Goal: Communication & Community: Answer question/provide support

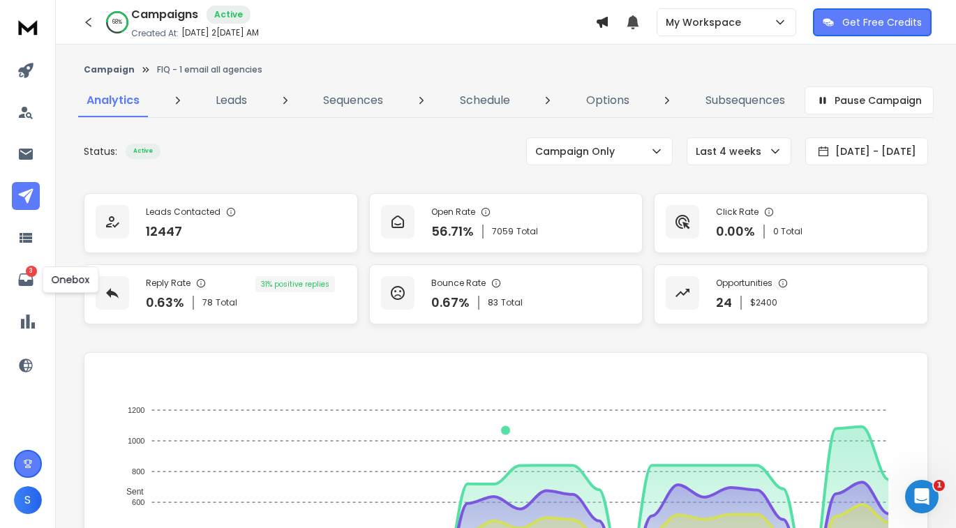
click at [22, 274] on icon at bounding box center [25, 280] width 15 height 13
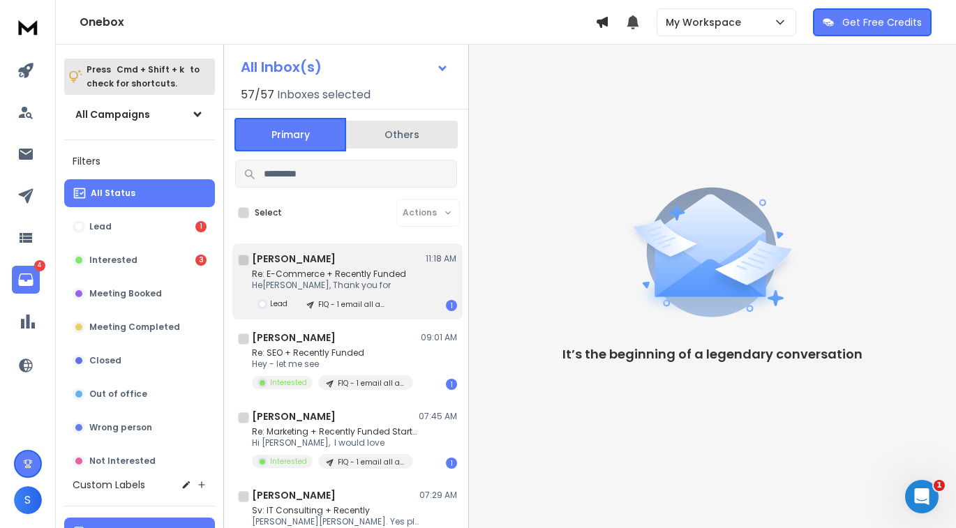
click at [368, 265] on div "[PERSON_NAME] 11:18 AM" at bounding box center [354, 259] width 205 height 14
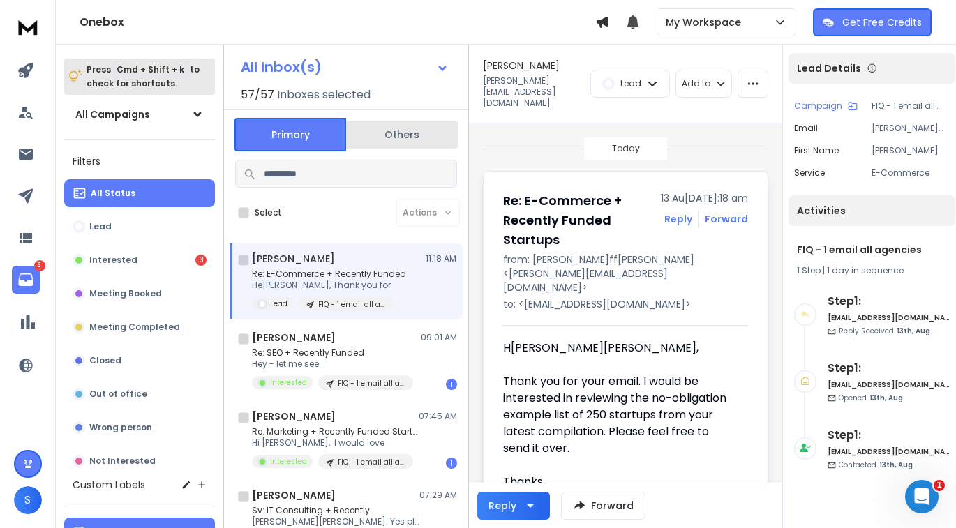
click at [514, 505] on div "Reply" at bounding box center [503, 506] width 28 height 14
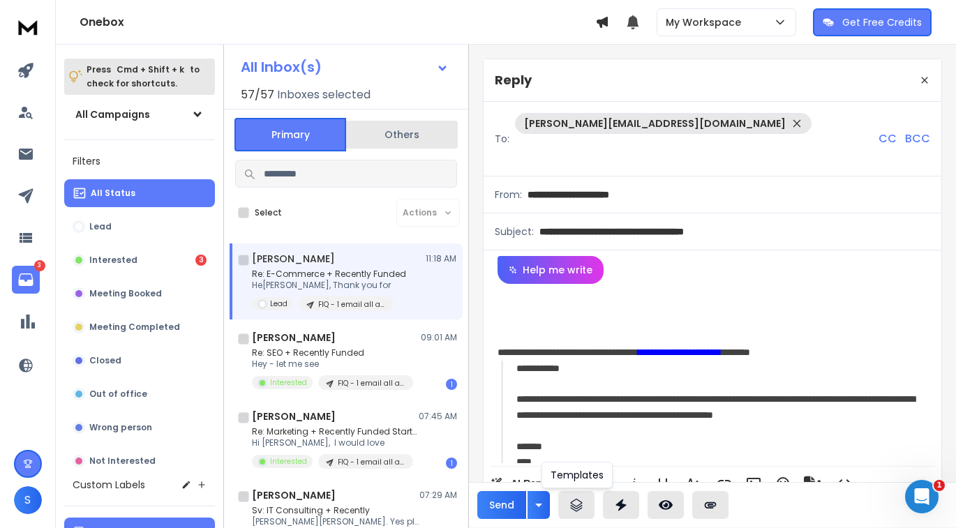
click at [577, 507] on icon at bounding box center [577, 505] width 14 height 14
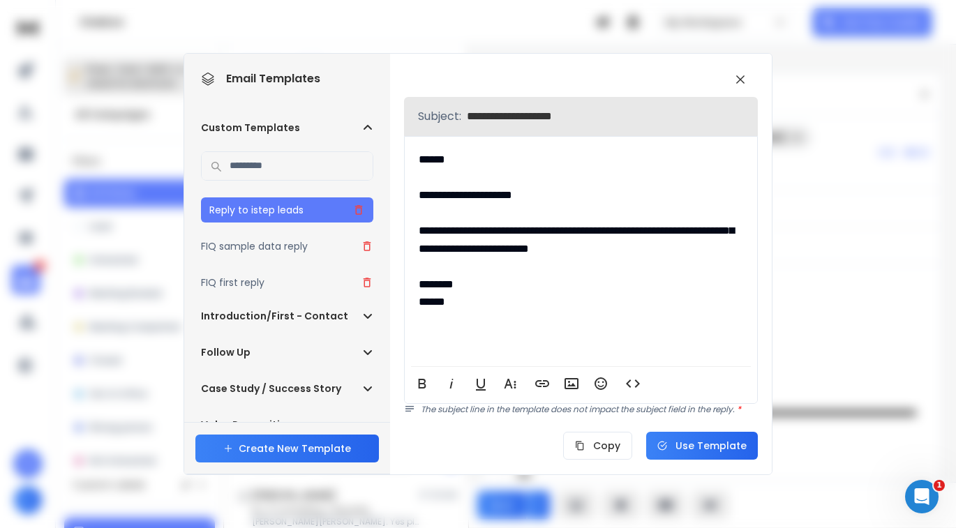
click at [274, 217] on h3 "FIQ sample data reply" at bounding box center [256, 210] width 94 height 14
type input "**********"
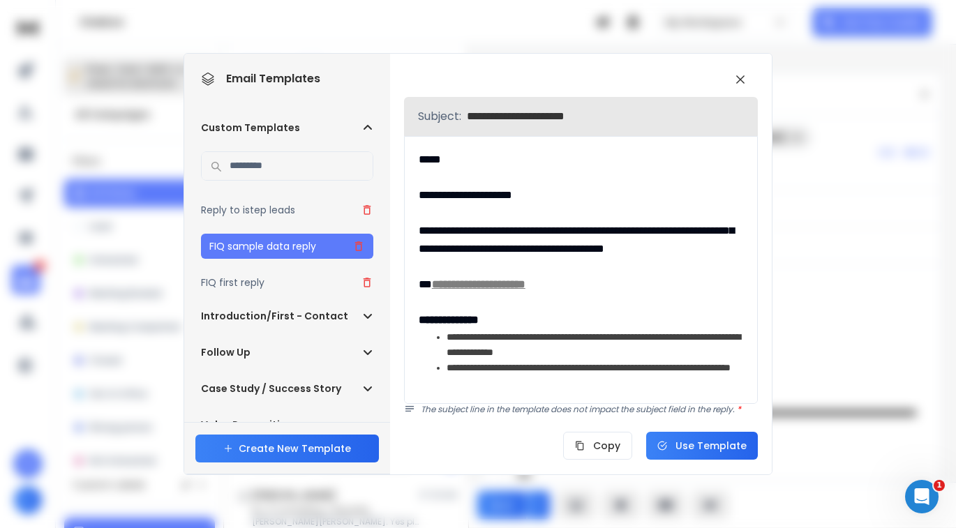
click at [683, 448] on button "Use Template" at bounding box center [702, 446] width 112 height 28
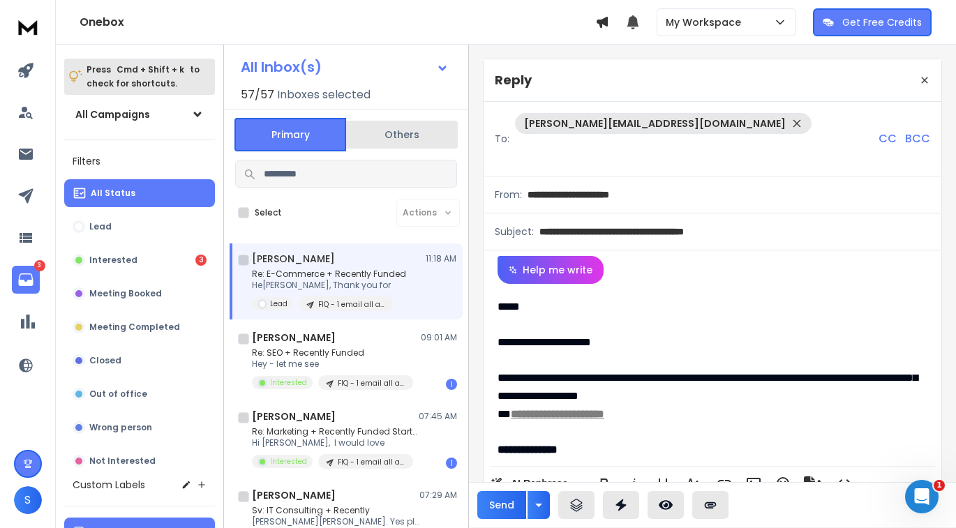
click at [565, 298] on div "*****" at bounding box center [711, 307] width 426 height 18
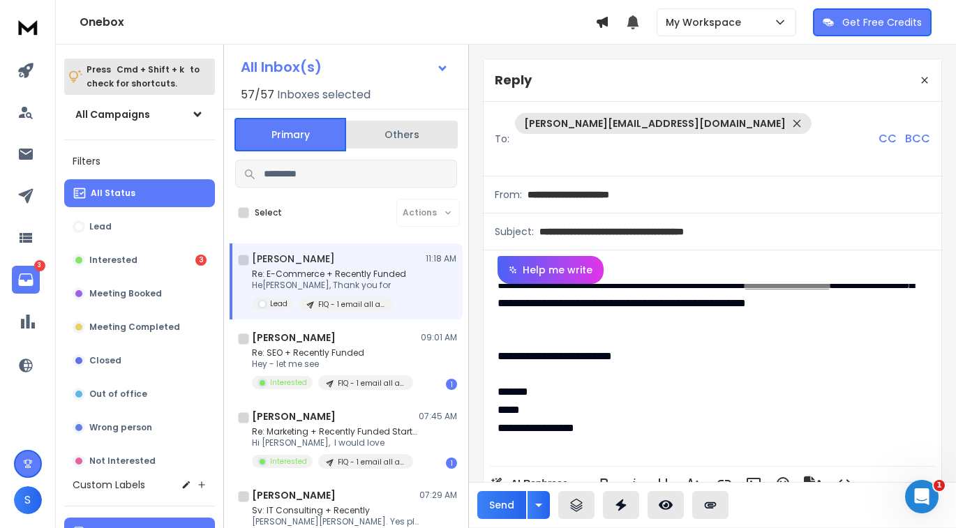
scroll to position [341, 0]
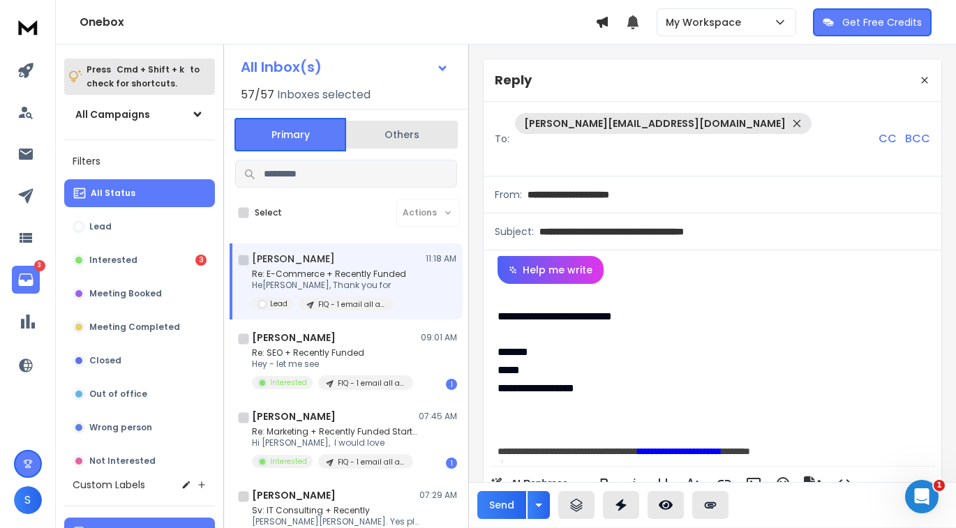
click at [500, 506] on button "Send" at bounding box center [501, 505] width 49 height 28
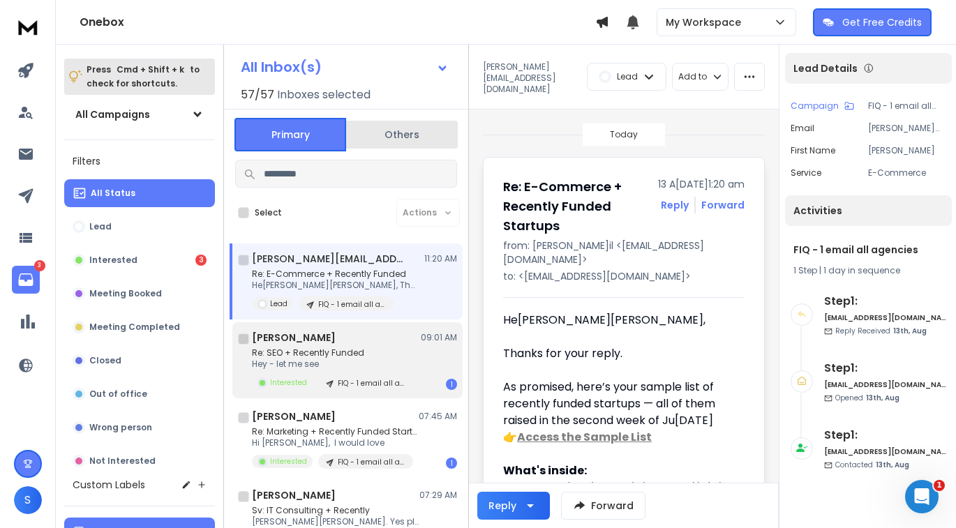
click at [360, 341] on div "[PERSON_NAME] 09:01 AM" at bounding box center [354, 338] width 205 height 14
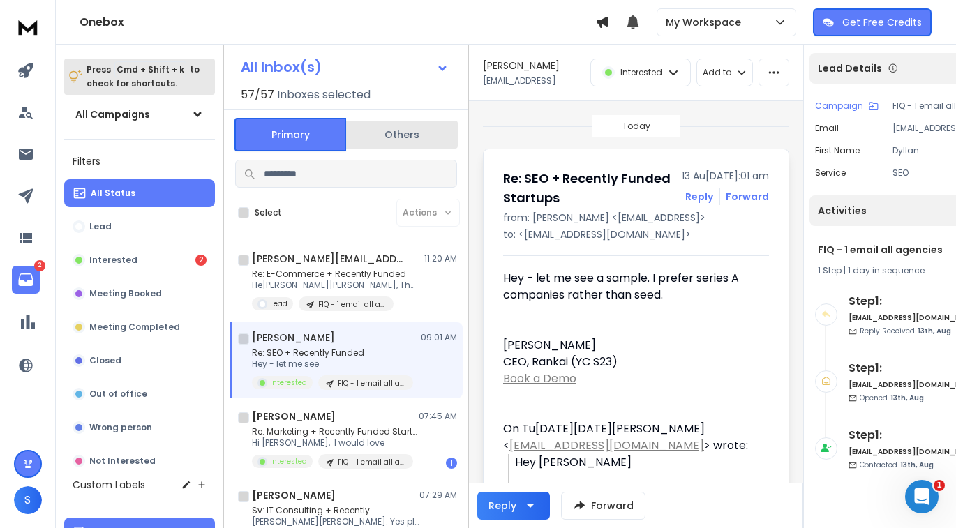
click at [531, 504] on icon "button" at bounding box center [530, 506] width 17 height 17
click at [523, 469] on p "Reply All" at bounding box center [519, 470] width 39 height 14
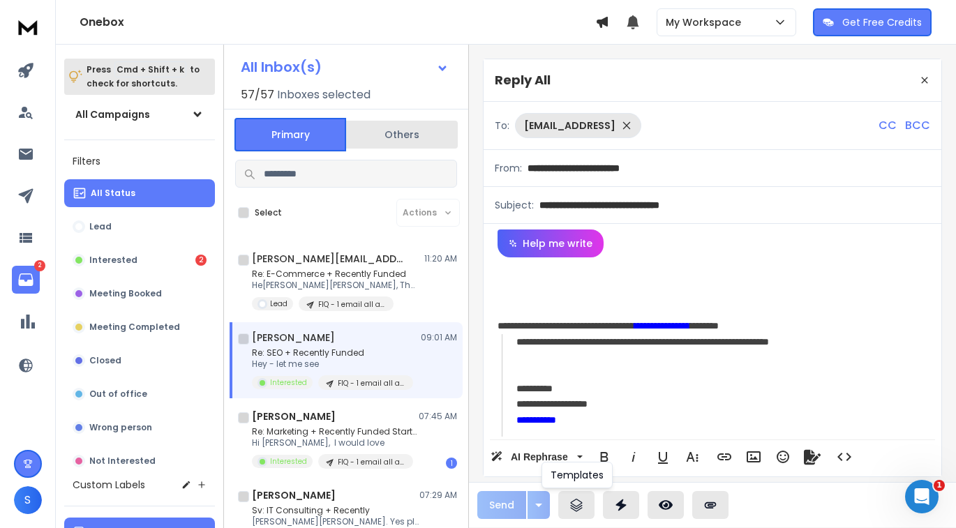
click at [573, 505] on icon at bounding box center [577, 503] width 12 height 8
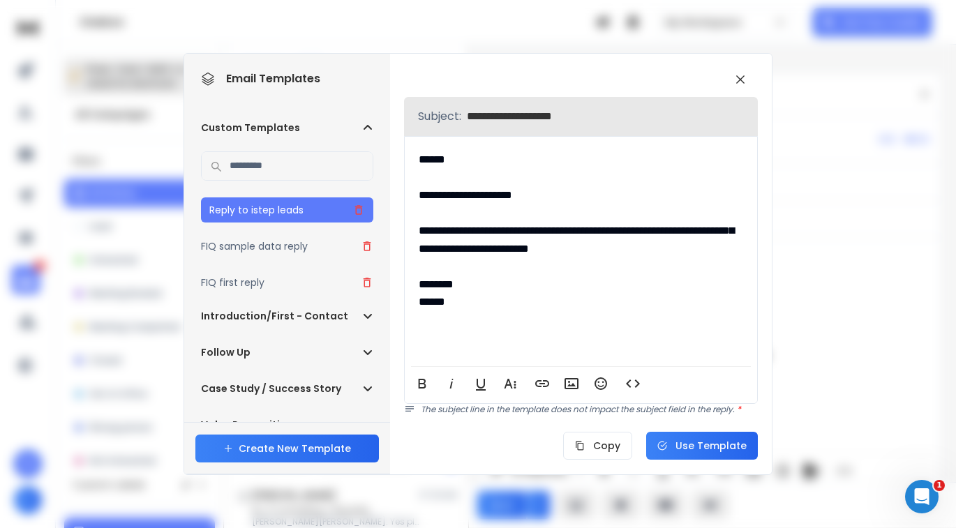
click at [291, 217] on h3 "FIQ sample data reply" at bounding box center [256, 210] width 94 height 14
type input "**********"
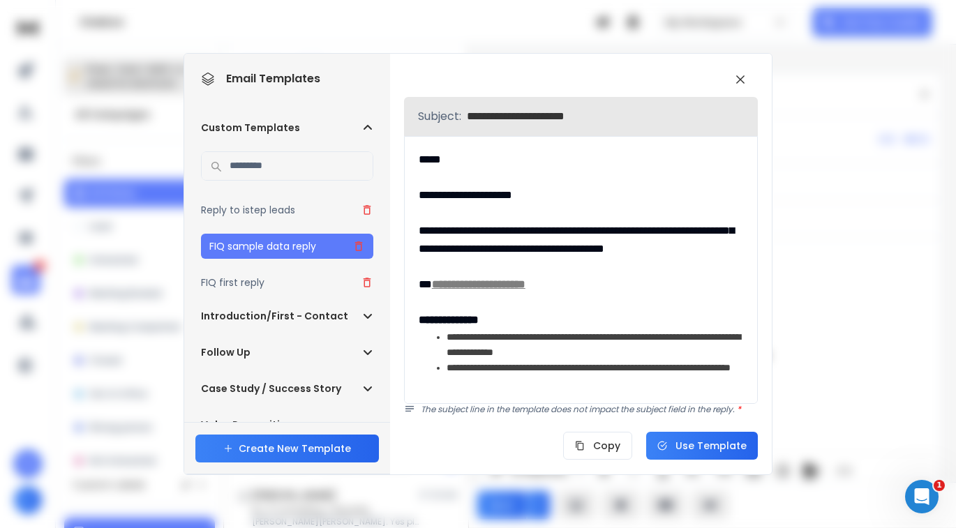
click at [706, 451] on button "Use Template" at bounding box center [702, 446] width 112 height 28
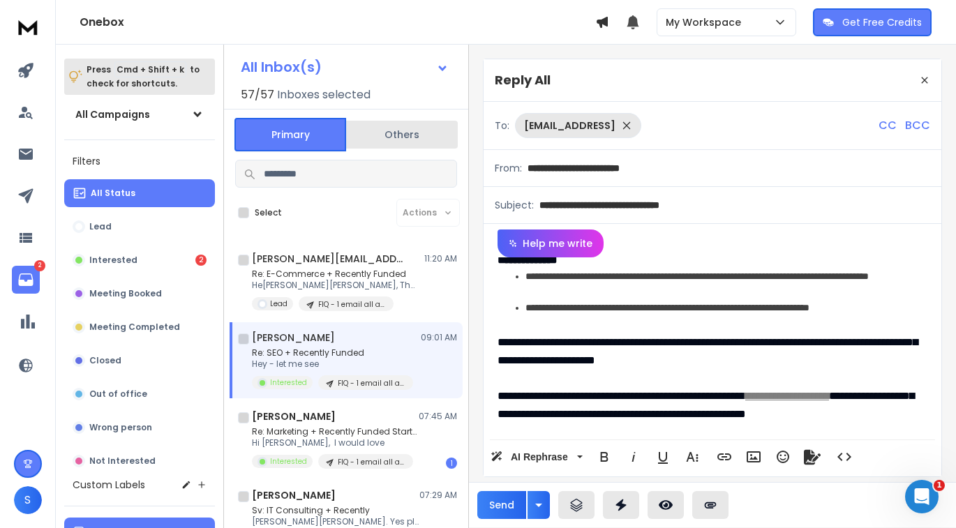
scroll to position [0, 0]
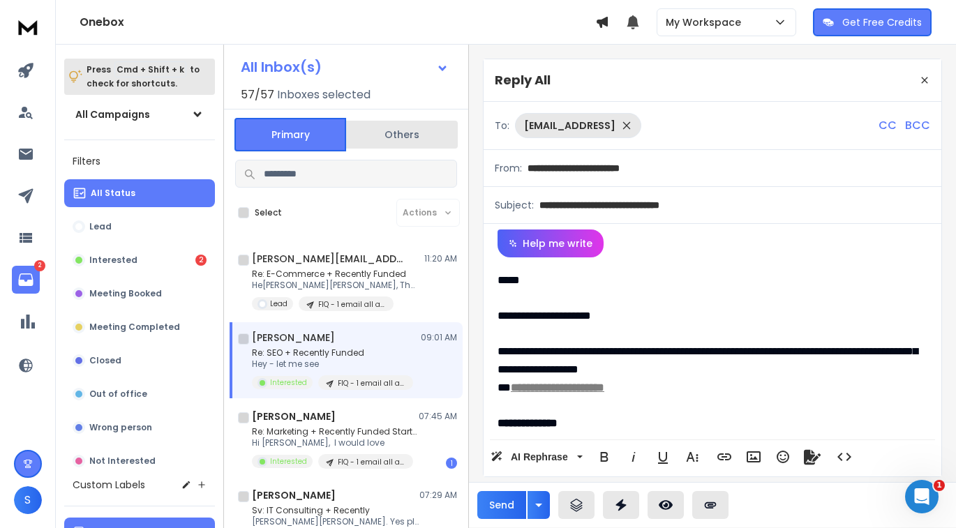
click at [542, 276] on div "*****" at bounding box center [711, 281] width 426 height 18
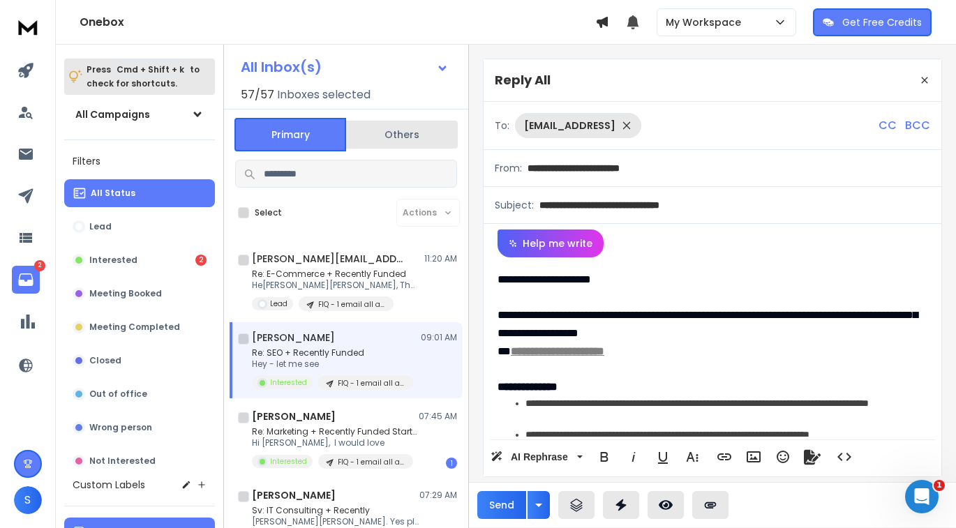
click at [497, 505] on button "Send" at bounding box center [501, 505] width 49 height 28
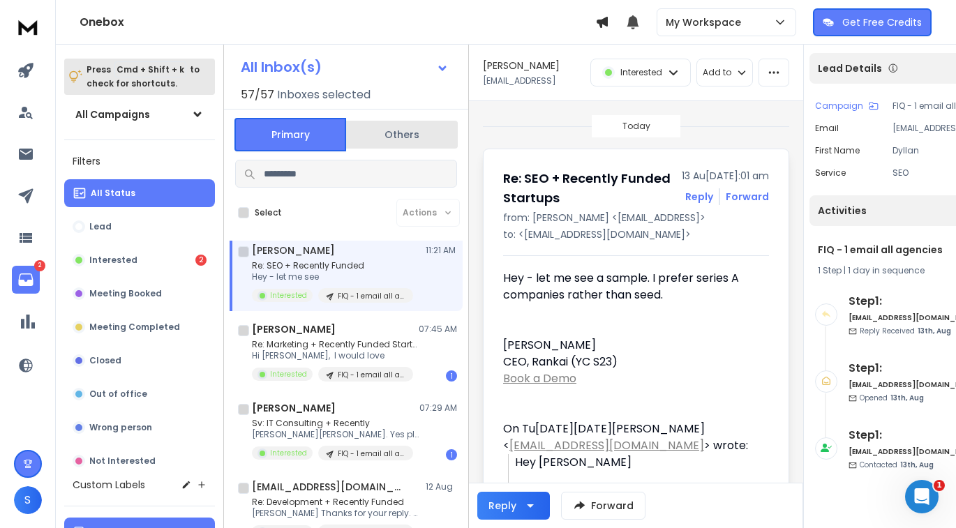
scroll to position [88, 0]
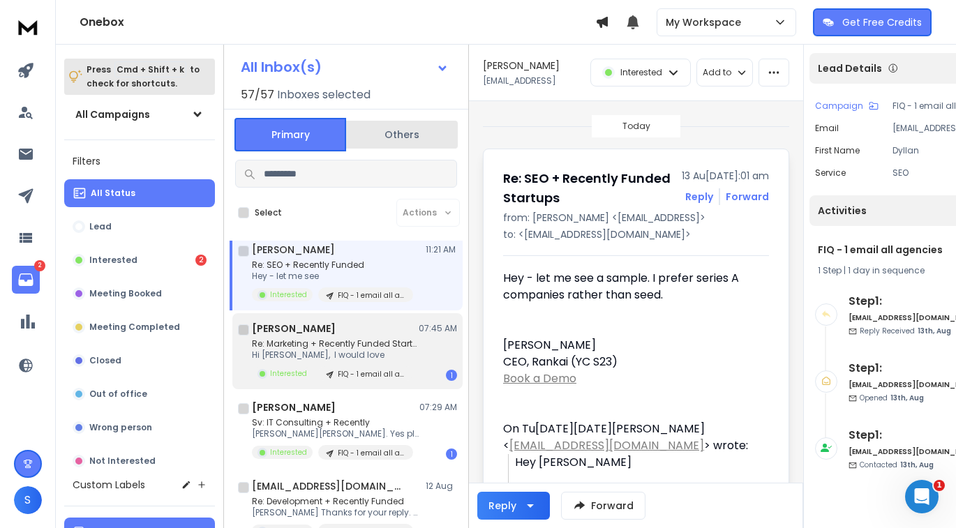
click at [343, 330] on div "[PERSON_NAME] 07:45 AM" at bounding box center [354, 329] width 205 height 14
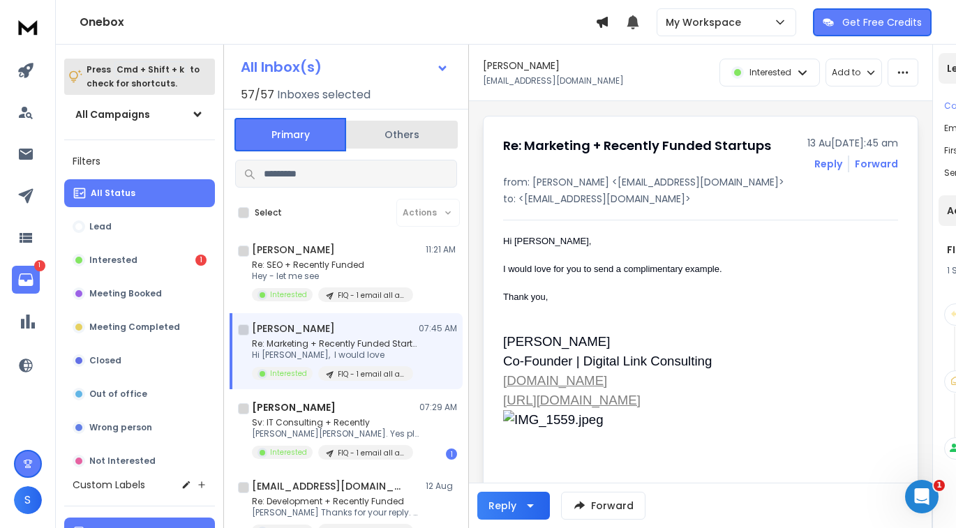
scroll to position [0, 0]
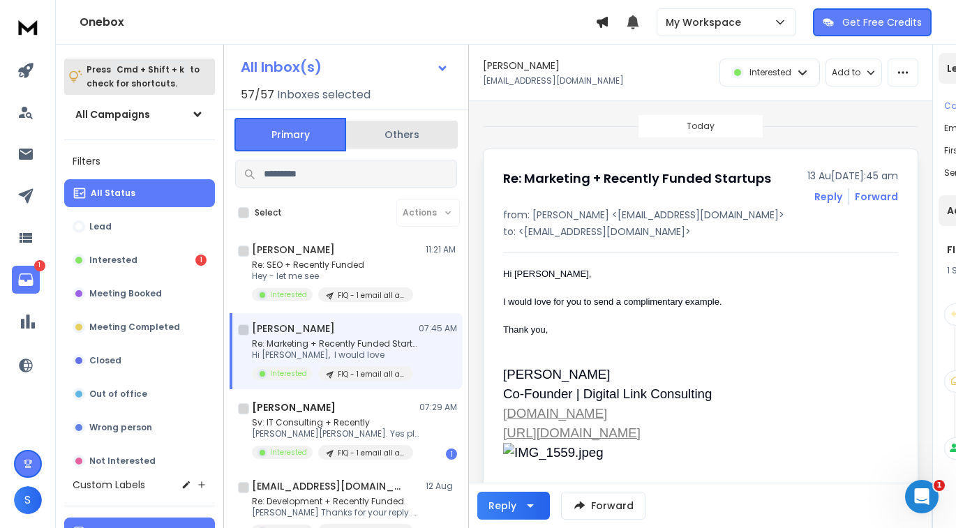
click at [528, 505] on icon "button" at bounding box center [530, 506] width 7 height 3
click at [523, 471] on p "Reply All" at bounding box center [519, 470] width 39 height 14
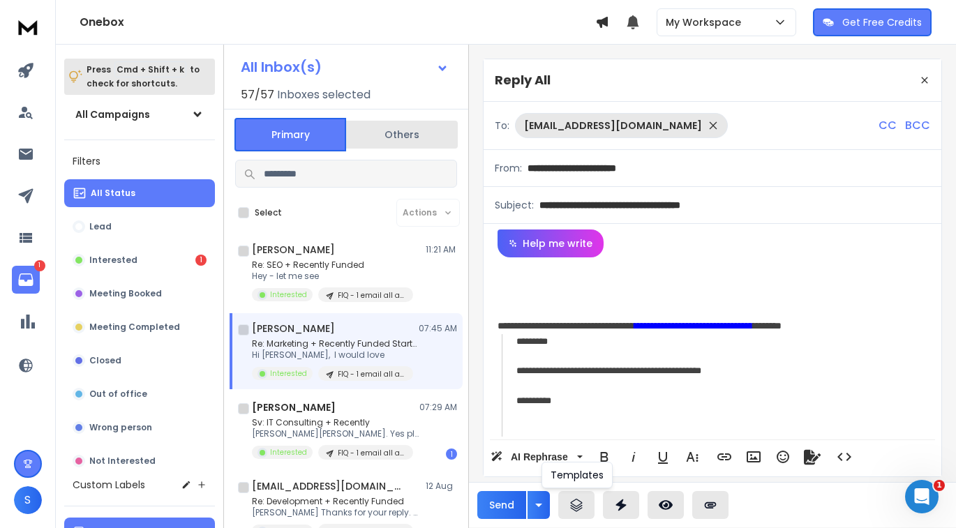
click at [574, 496] on button at bounding box center [576, 505] width 36 height 28
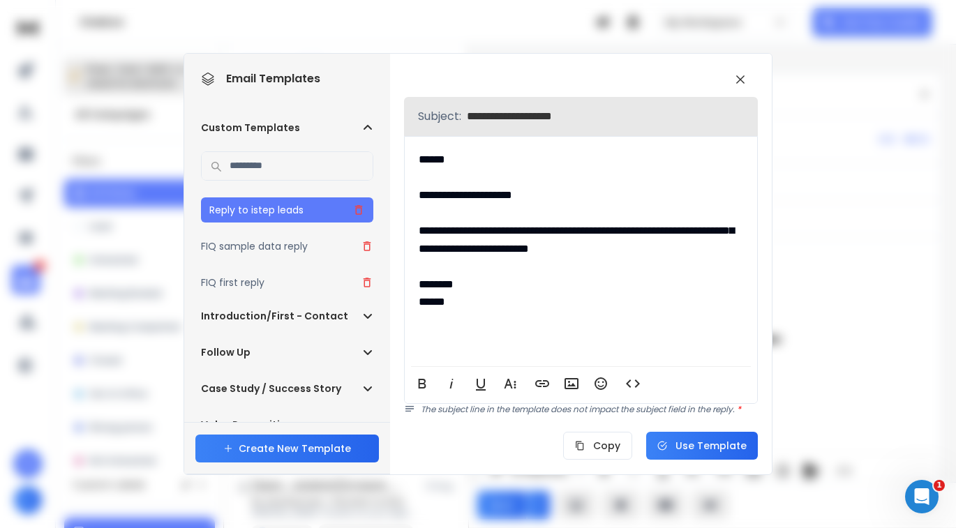
click at [294, 217] on h3 "FIQ sample data reply" at bounding box center [256, 210] width 94 height 14
type input "**********"
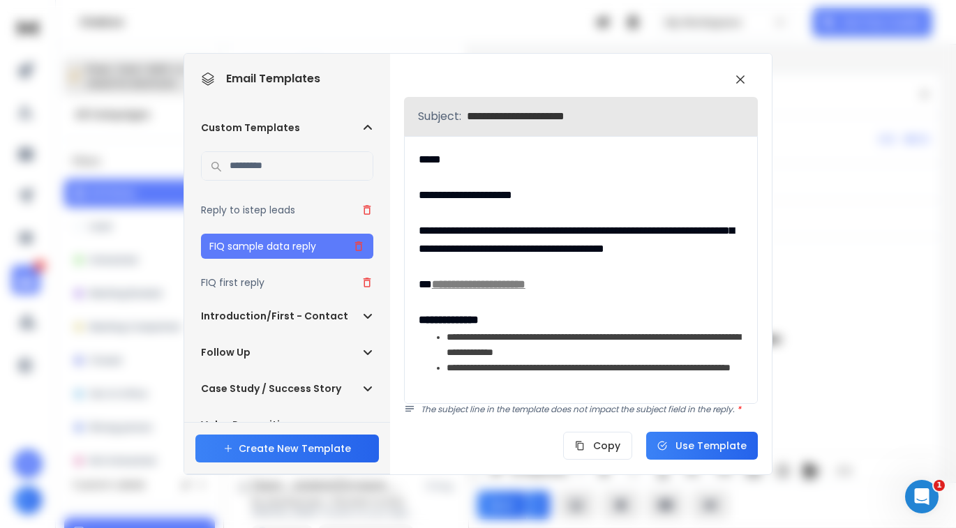
click at [689, 445] on button "Use Template" at bounding box center [702, 446] width 112 height 28
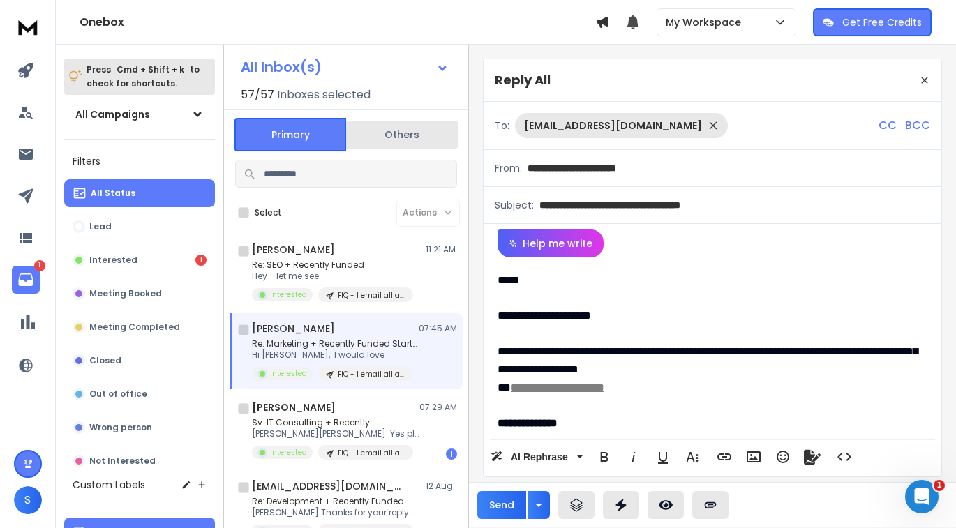
click at [549, 281] on div "*****" at bounding box center [711, 281] width 426 height 18
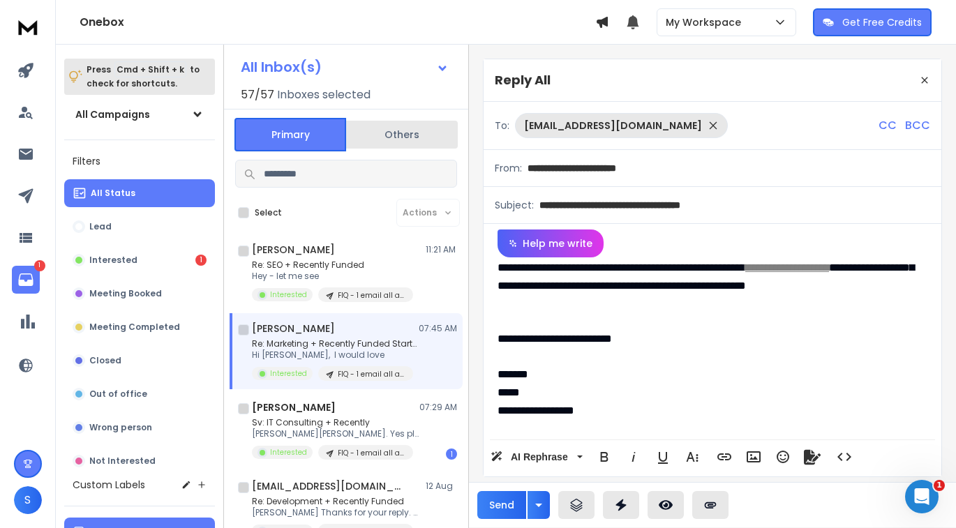
scroll to position [292, 0]
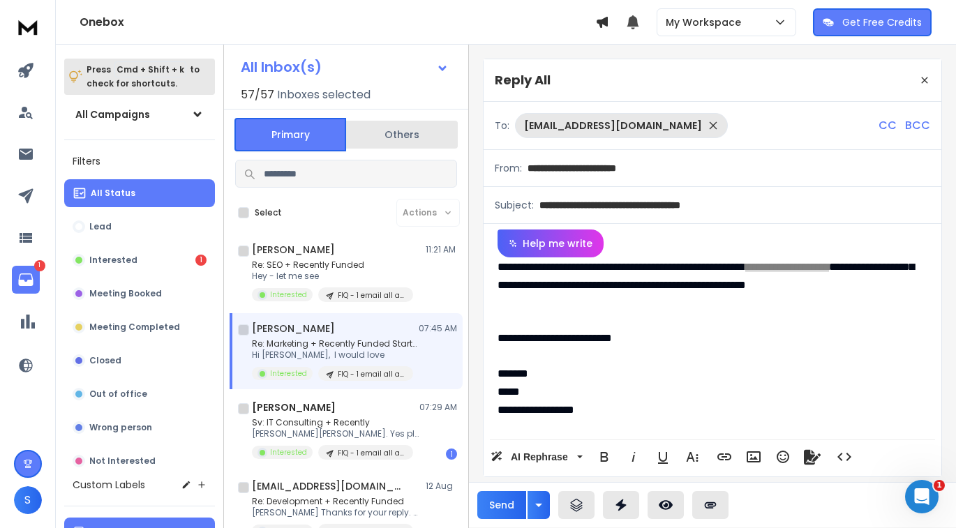
click at [502, 503] on button "Send" at bounding box center [501, 505] width 49 height 28
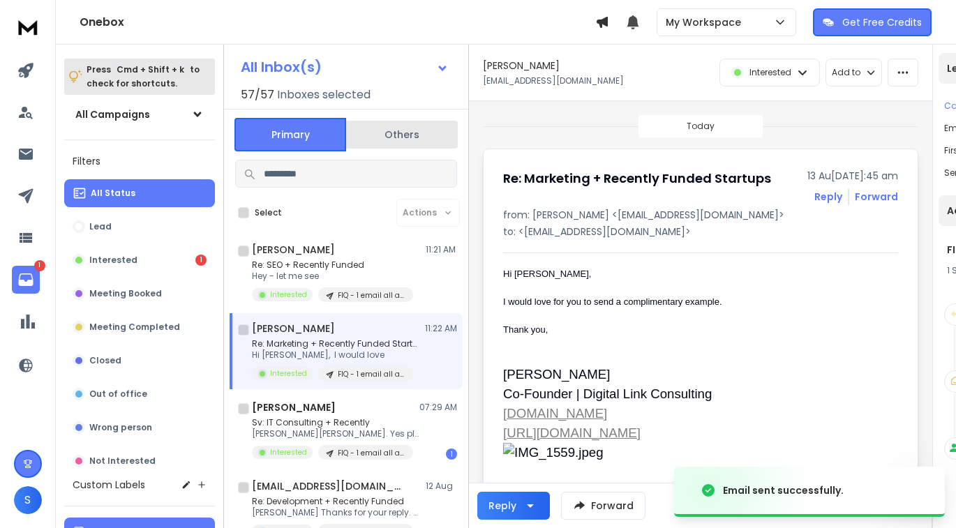
scroll to position [0, 0]
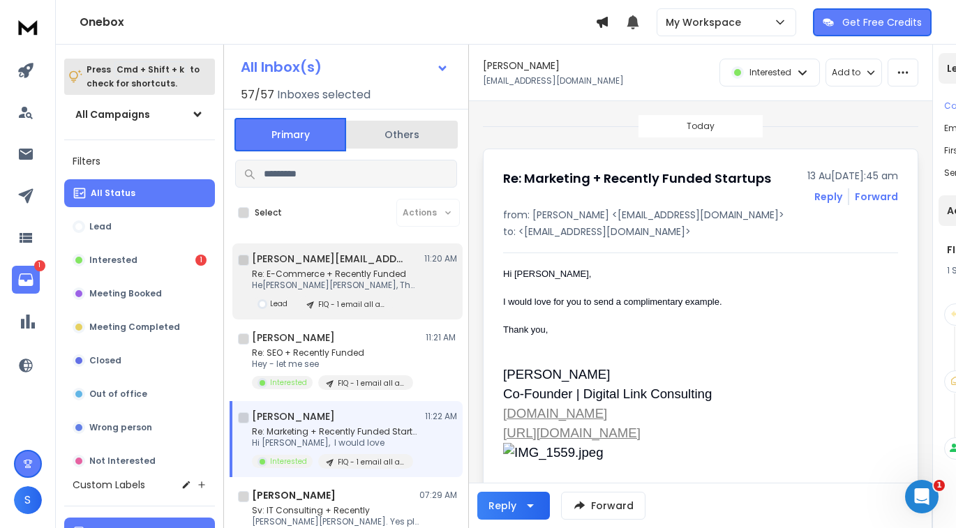
click at [357, 267] on div "[PERSON_NAME][EMAIL_ADDRESS][DOMAIN_NAME] 11:20 AM Re: E-Commerce + Recently Fu…" at bounding box center [354, 281] width 205 height 59
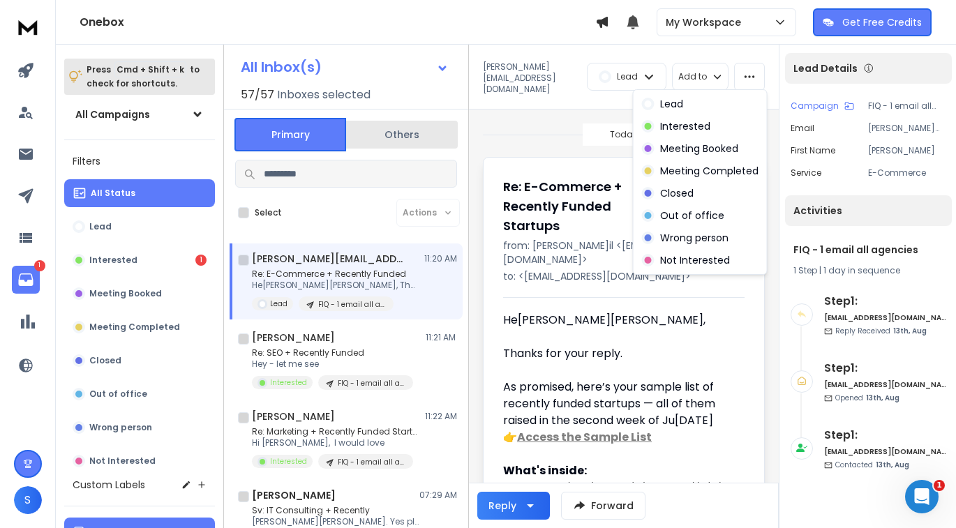
click at [666, 75] on div "Lead" at bounding box center [627, 77] width 78 height 27
click at [682, 123] on p "Interested" at bounding box center [685, 126] width 50 height 14
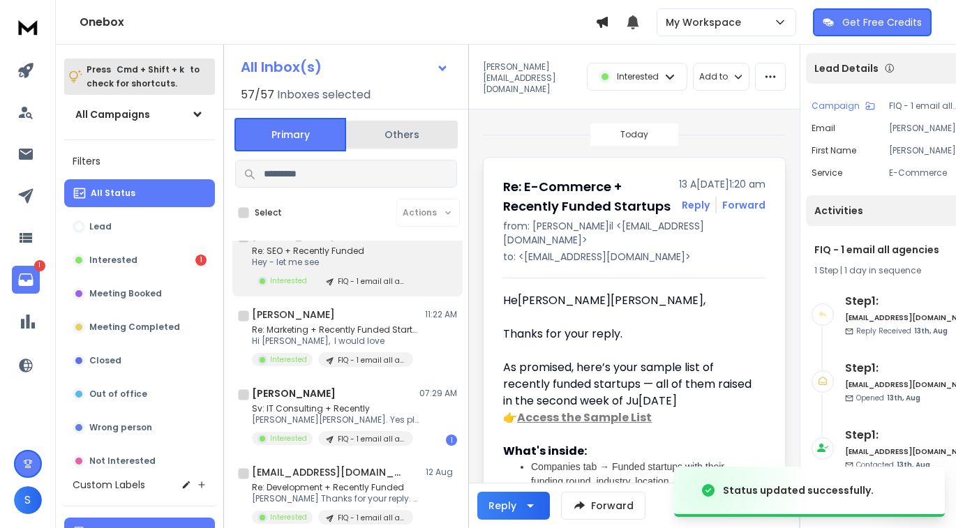
scroll to position [142, 0]
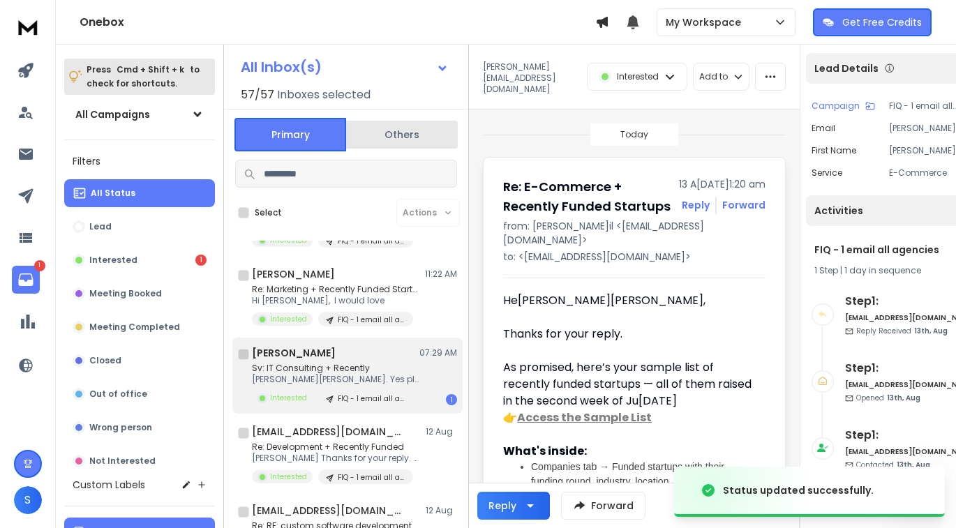
click at [341, 363] on p "Sv: IT Consulting + Recently" at bounding box center [336, 368] width 168 height 11
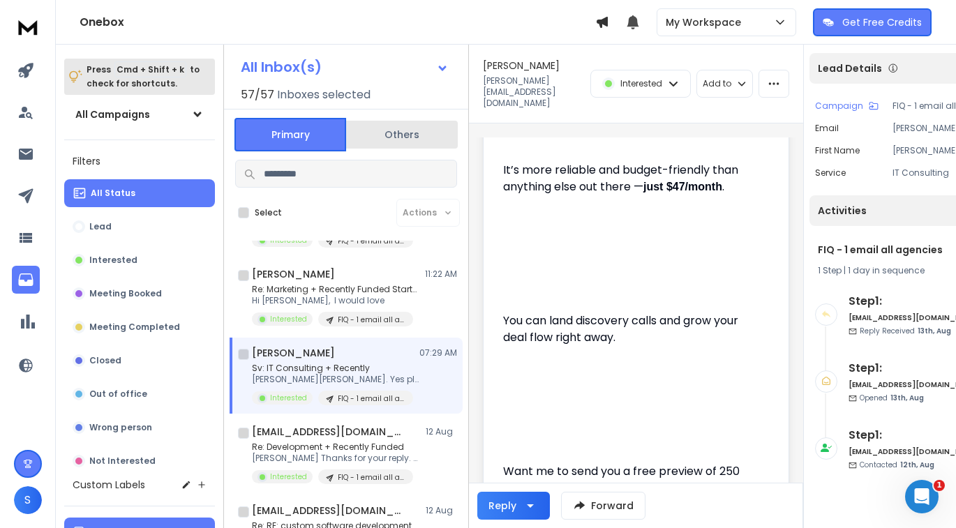
scroll to position [1295, 0]
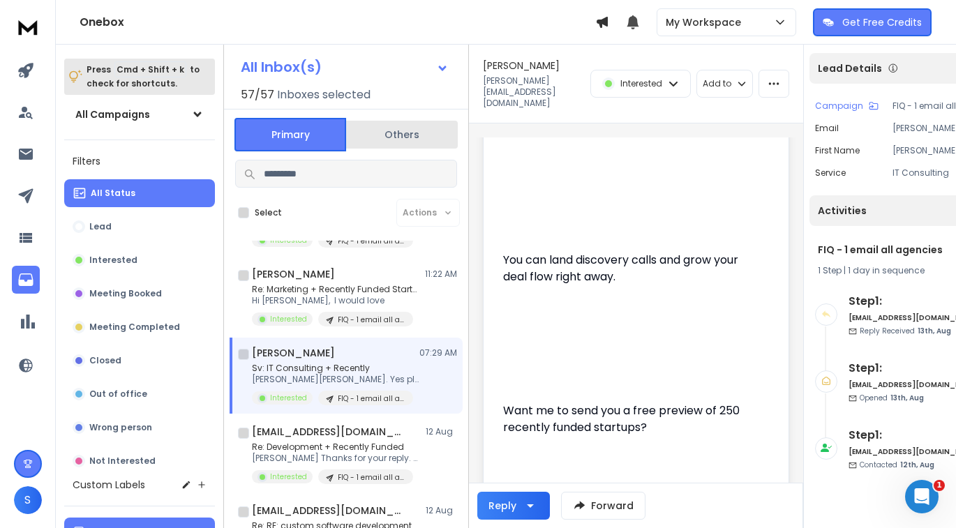
click at [531, 501] on icon "button" at bounding box center [530, 506] width 17 height 17
click at [523, 470] on p "Reply All" at bounding box center [519, 470] width 39 height 14
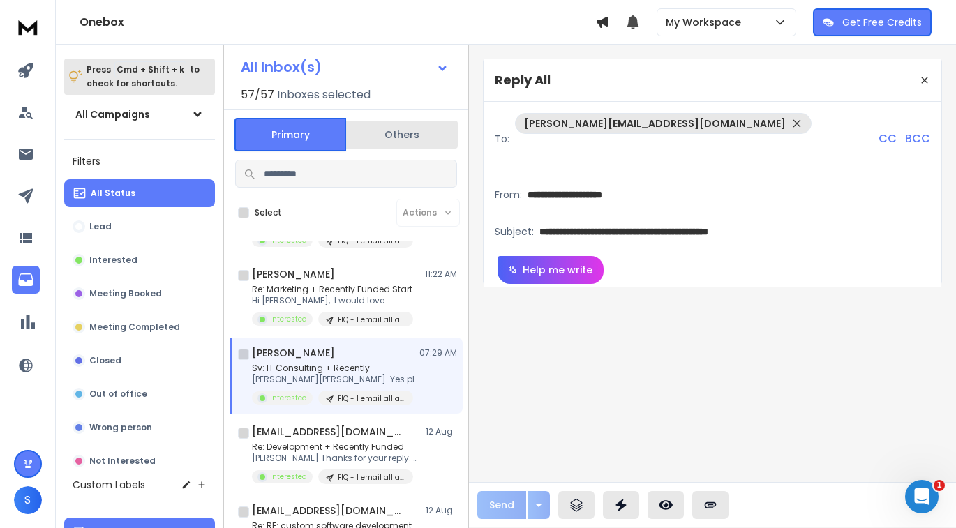
scroll to position [0, 0]
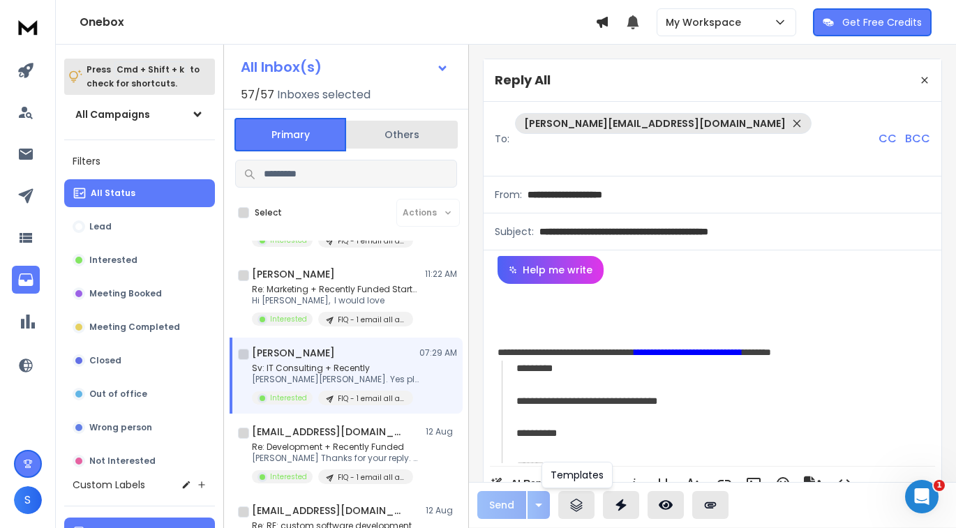
click at [577, 505] on icon at bounding box center [577, 505] width 14 height 14
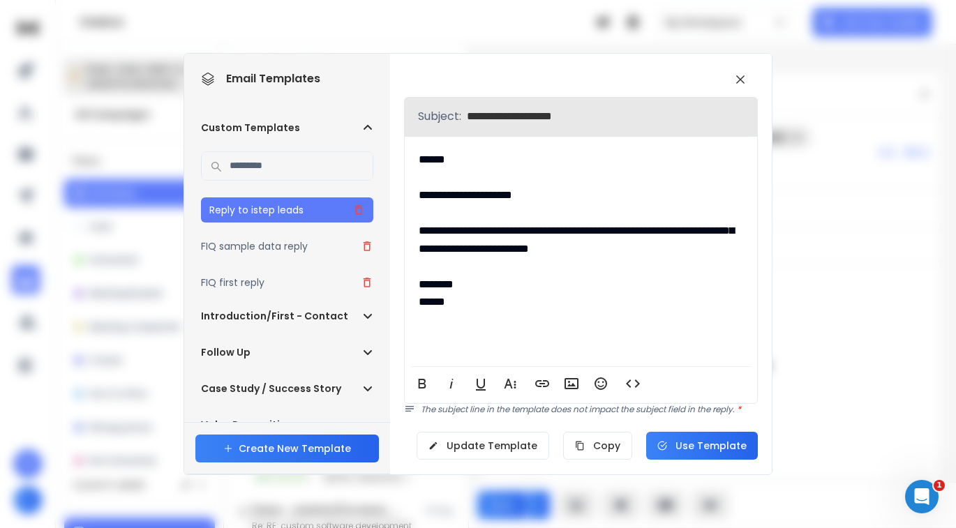
click at [279, 217] on h3 "FIQ sample data reply" at bounding box center [256, 210] width 94 height 14
type input "**********"
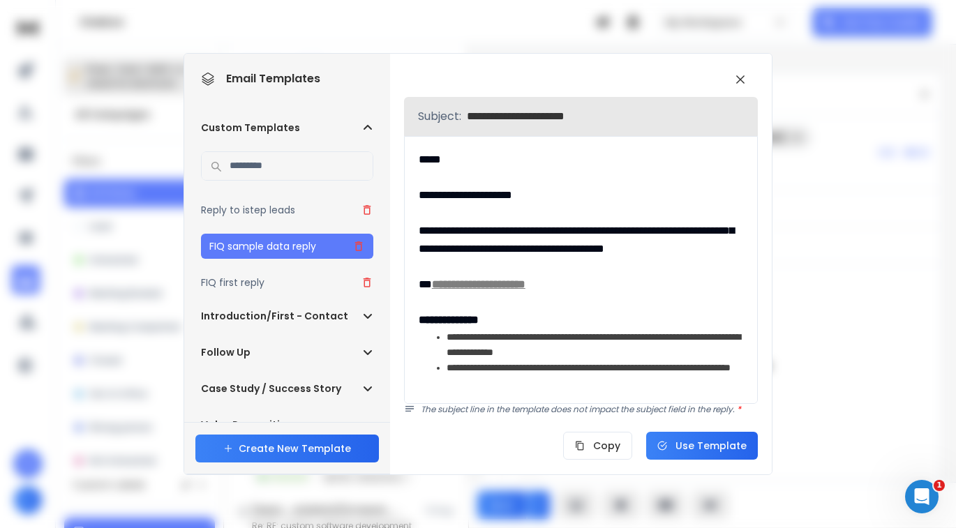
click at [706, 448] on button "Use Template" at bounding box center [702, 446] width 112 height 28
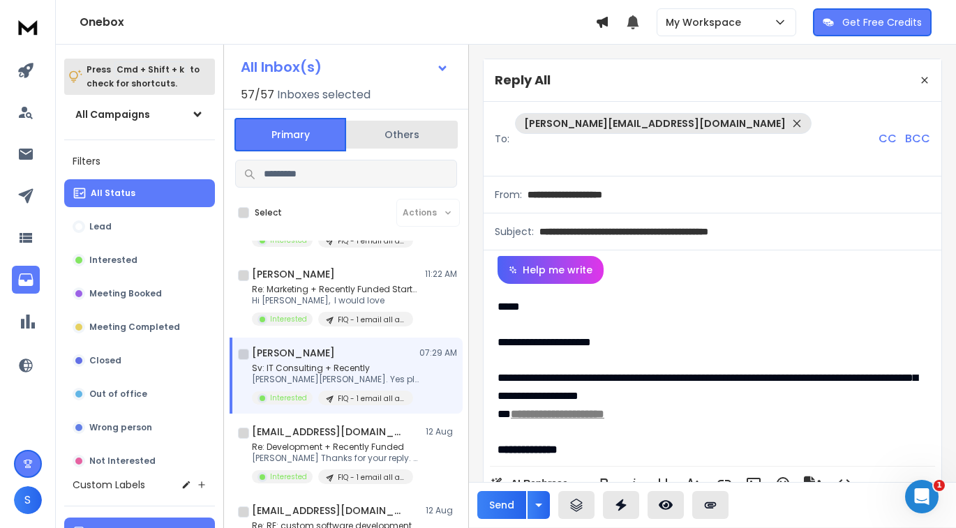
click at [500, 507] on button "Send" at bounding box center [501, 505] width 49 height 28
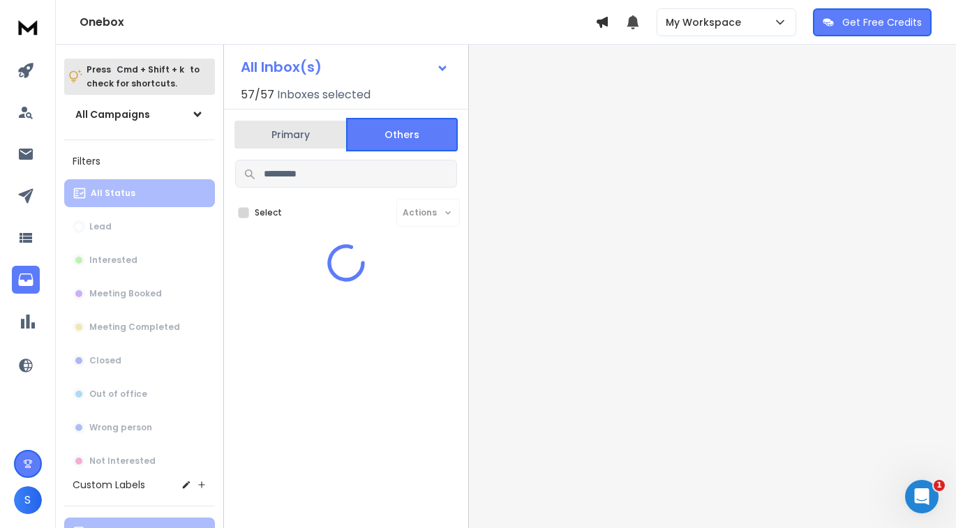
click at [382, 145] on button "Others" at bounding box center [402, 135] width 112 height 34
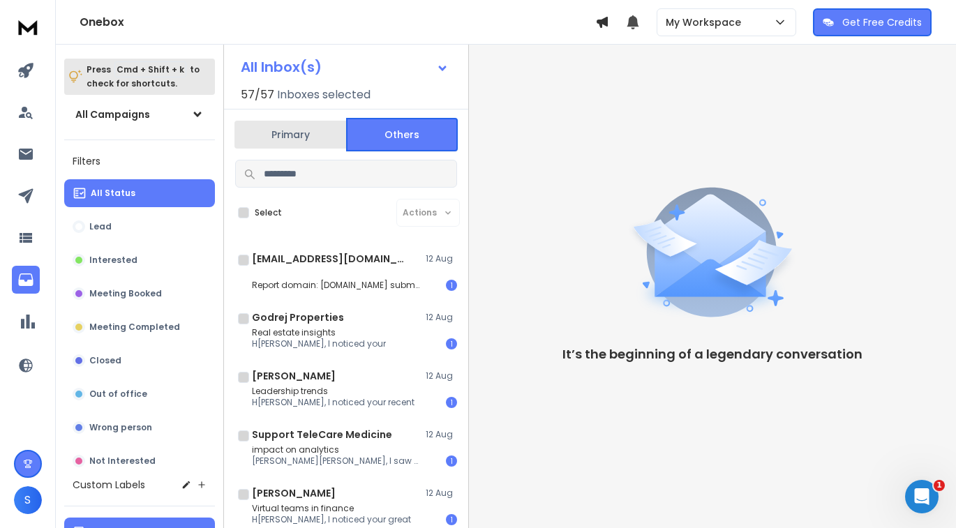
click at [320, 177] on input at bounding box center [346, 174] width 222 height 28
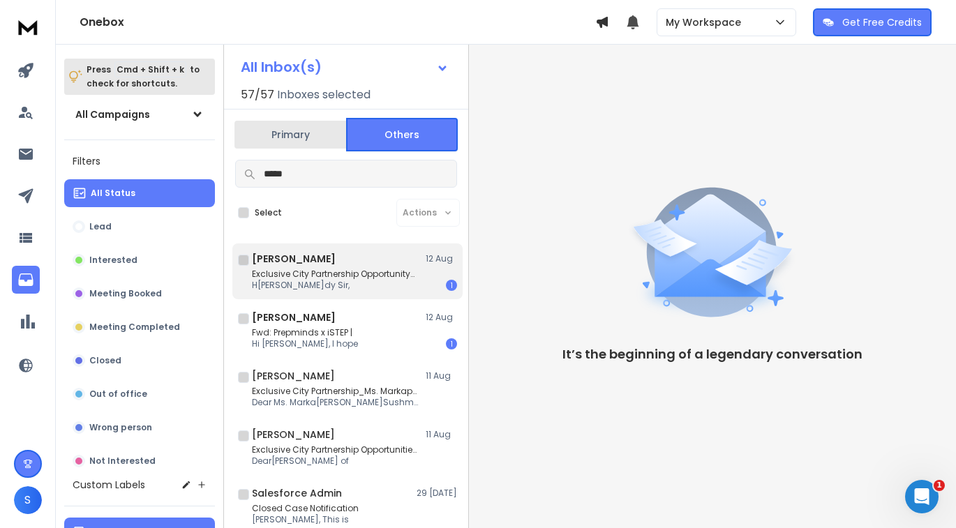
type input "*****"
click at [319, 269] on p "Exclusive City Partnership Opportunity_12082025" at bounding box center [336, 274] width 168 height 11
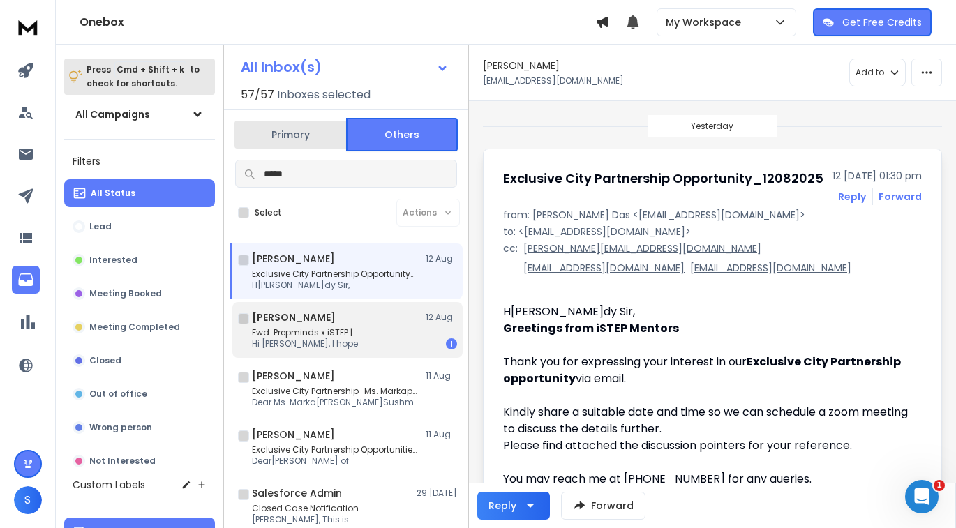
click at [318, 331] on p "Fwd: Prepminds x iSTEP |" at bounding box center [305, 332] width 106 height 11
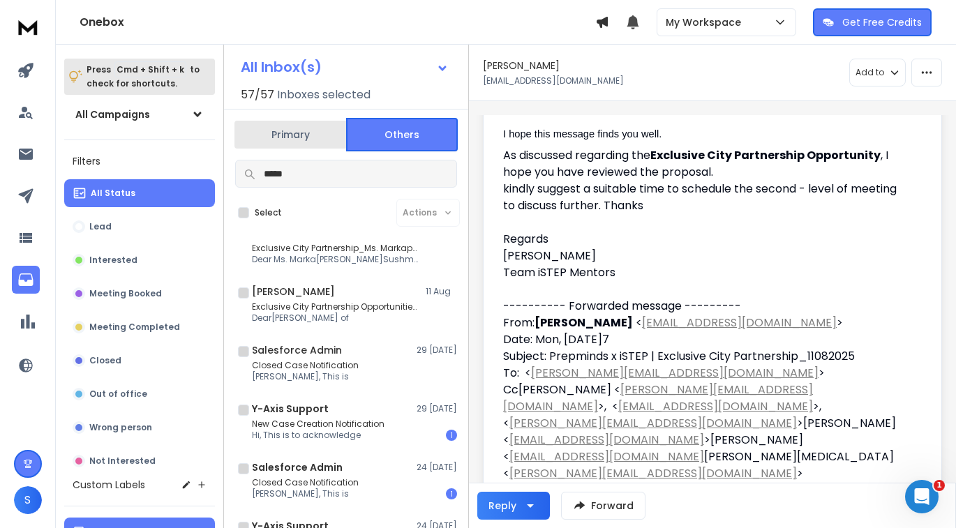
scroll to position [170, 0]
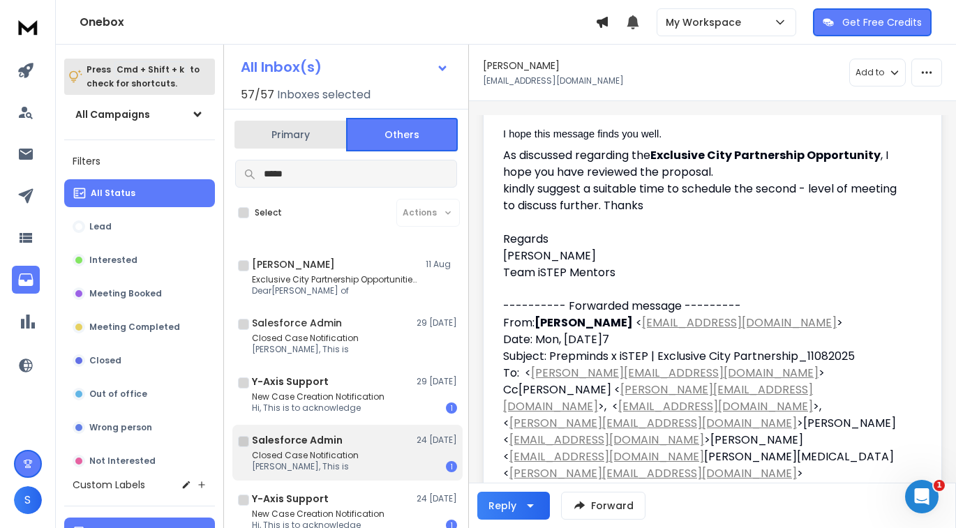
click at [315, 443] on h1 "Salesforce Admin" at bounding box center [297, 440] width 91 height 14
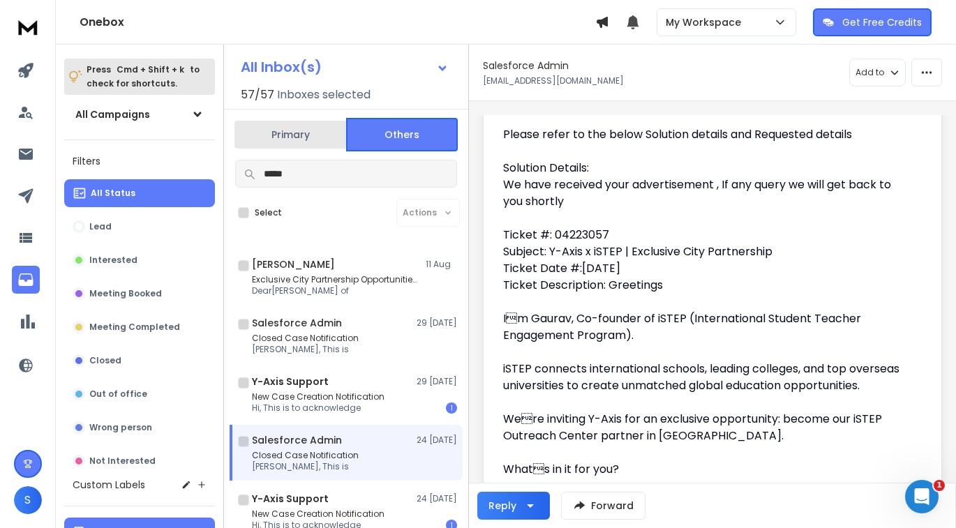
scroll to position [36, 0]
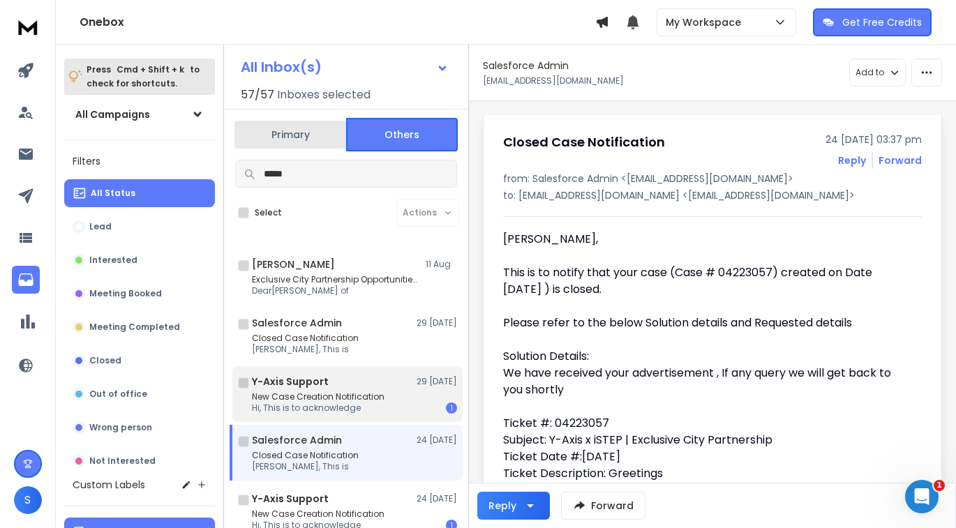
click at [310, 379] on h1 "Y-Axis Support" at bounding box center [290, 382] width 77 height 14
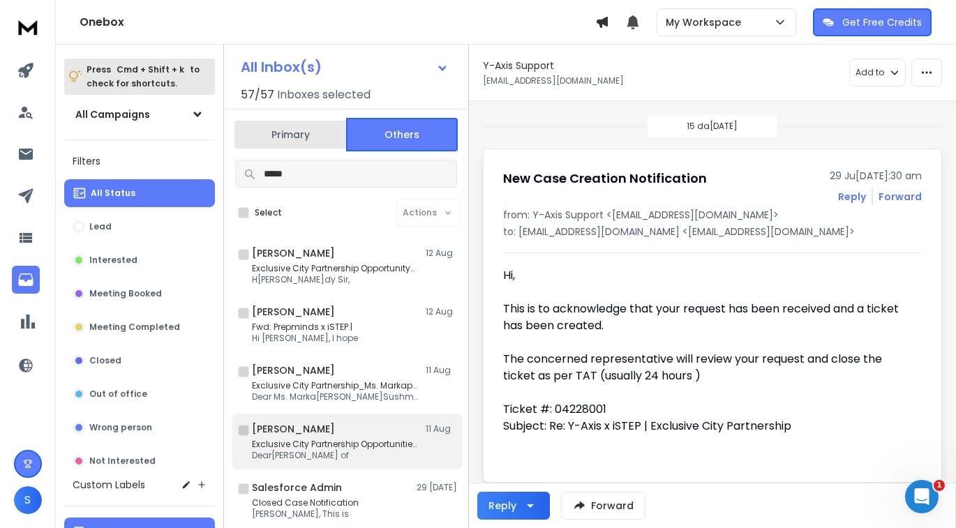
scroll to position [0, 0]
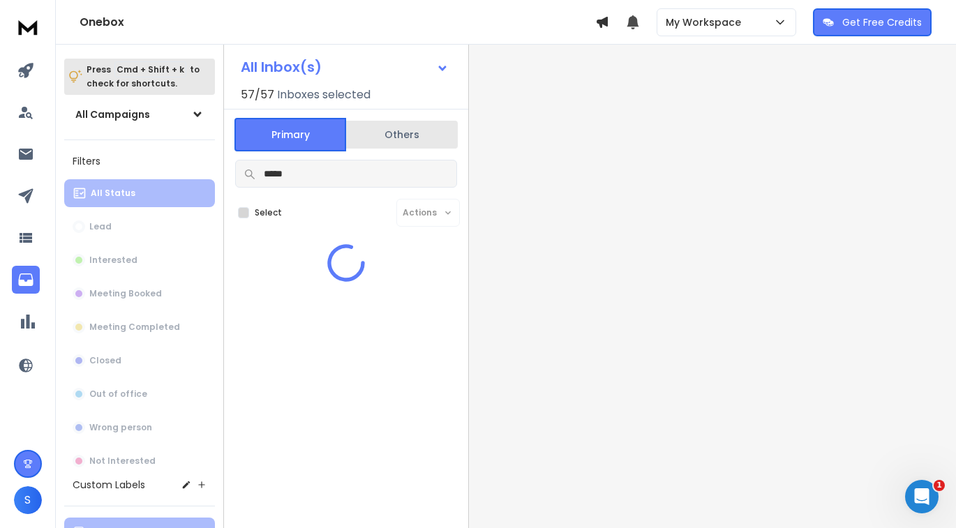
click at [286, 140] on button "Primary" at bounding box center [291, 135] width 112 height 34
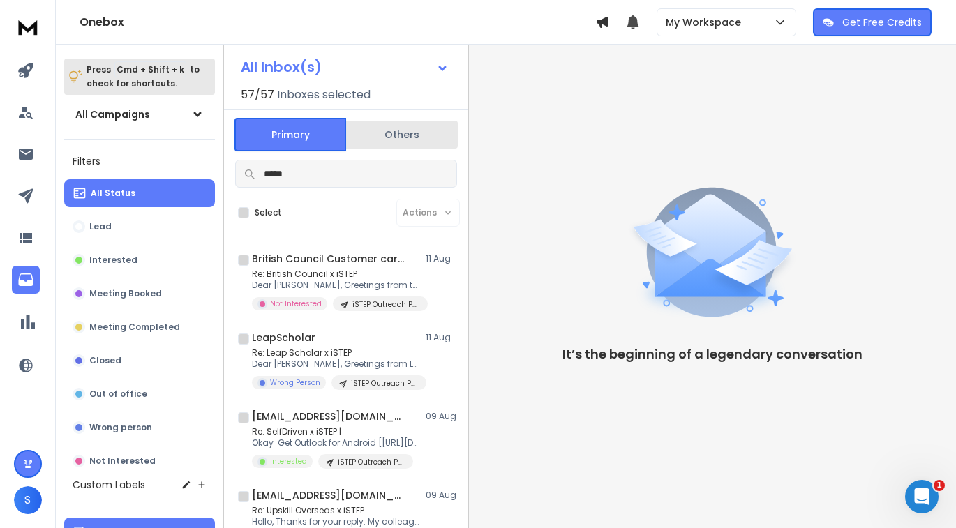
click at [308, 180] on input "*****" at bounding box center [346, 174] width 222 height 28
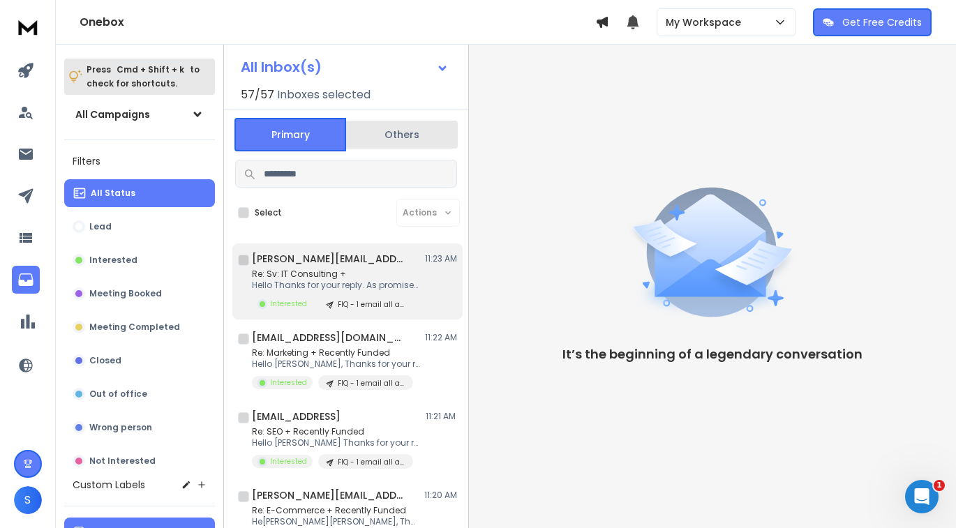
click at [332, 263] on h1 "[PERSON_NAME][EMAIL_ADDRESS][DOMAIN_NAME]" at bounding box center [329, 259] width 154 height 14
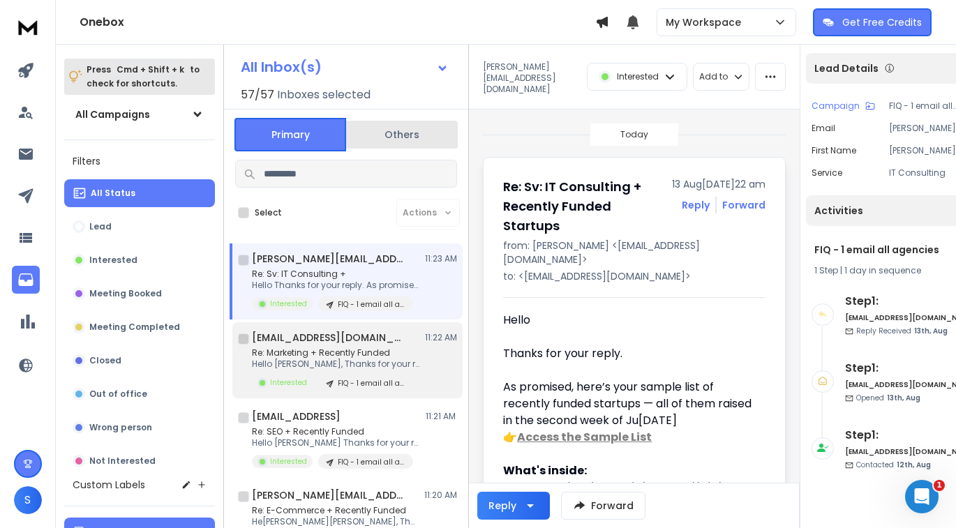
click at [347, 339] on h1 "[EMAIL_ADDRESS][DOMAIN_NAME]" at bounding box center [329, 338] width 154 height 14
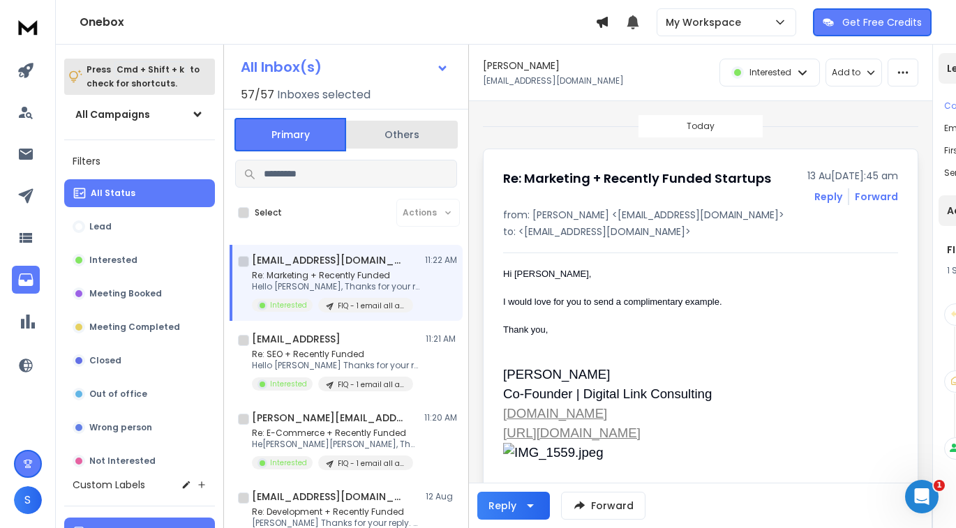
scroll to position [78, 0]
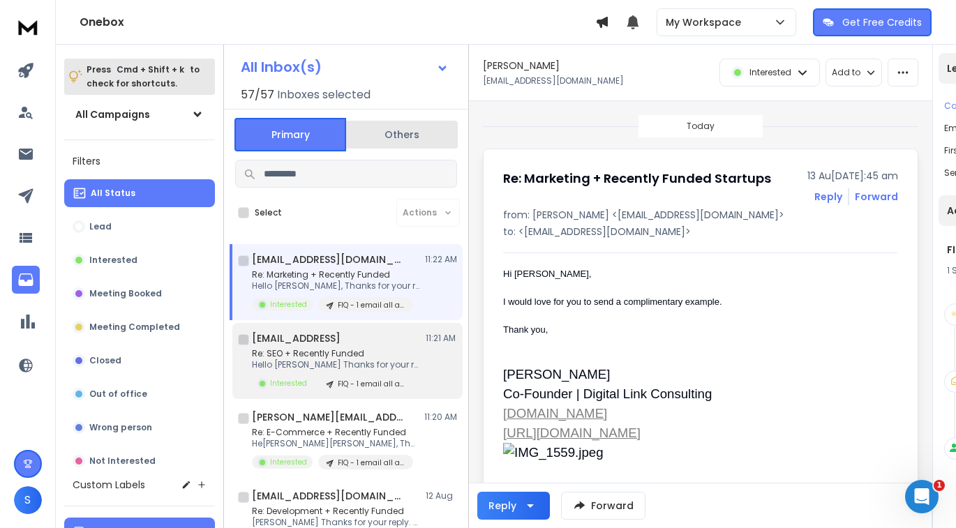
click at [344, 350] on p "Re: SEO + Recently Funded" at bounding box center [336, 353] width 168 height 11
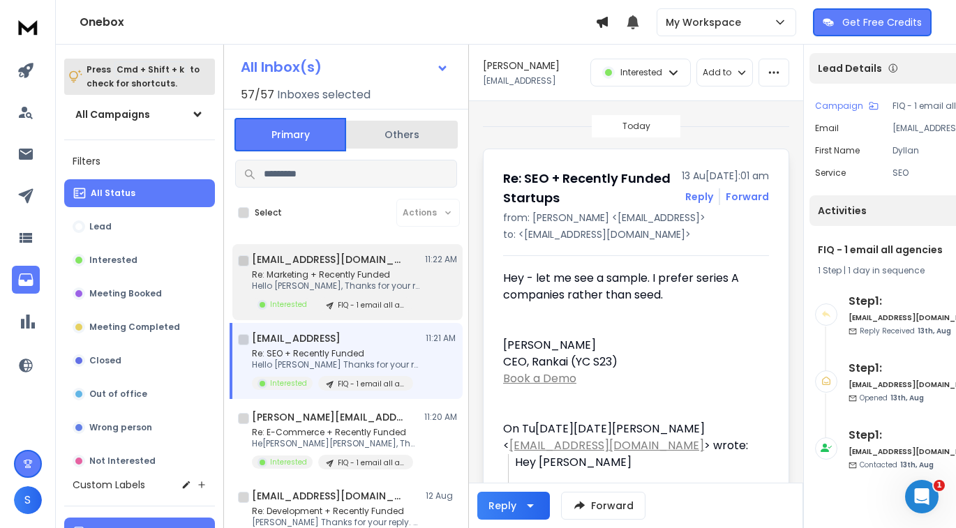
scroll to position [0, 0]
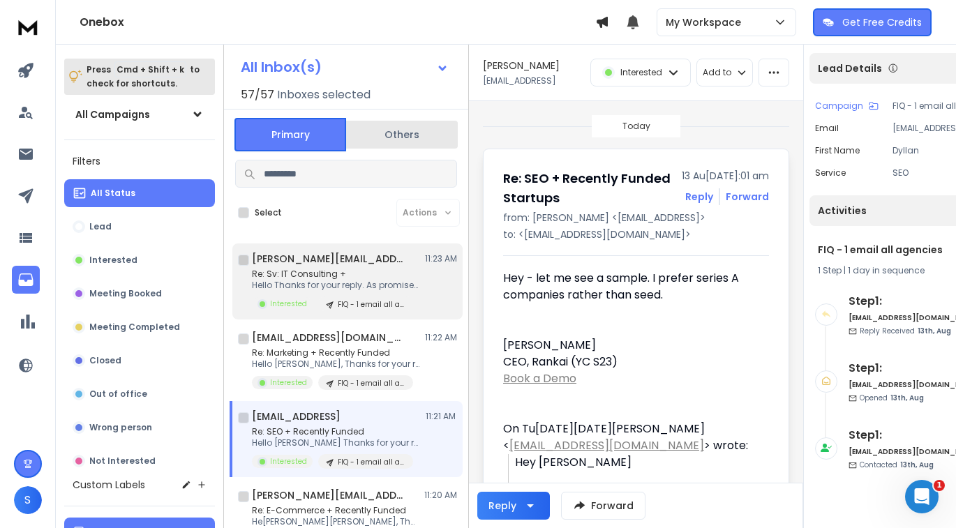
click at [306, 274] on p "Re: Sv: IT Consulting +" at bounding box center [336, 274] width 168 height 11
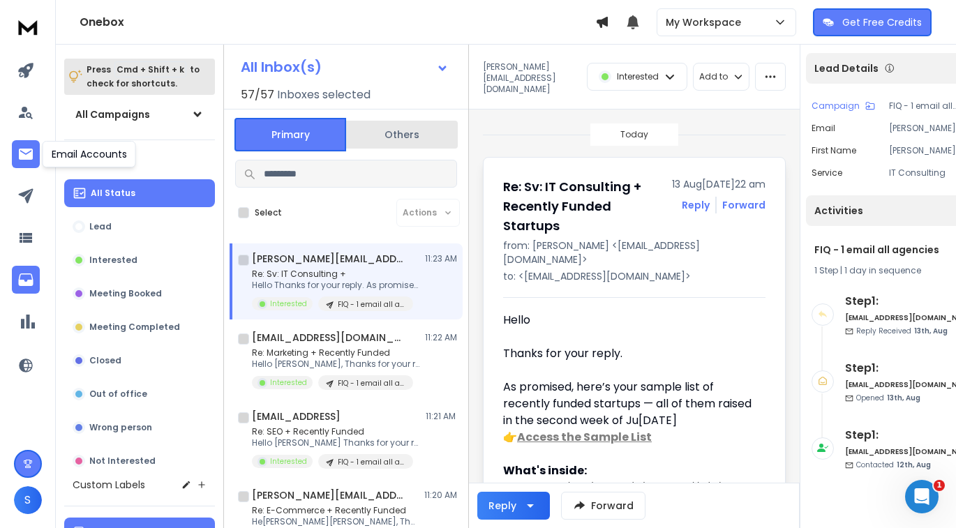
click at [22, 159] on icon at bounding box center [26, 154] width 14 height 11
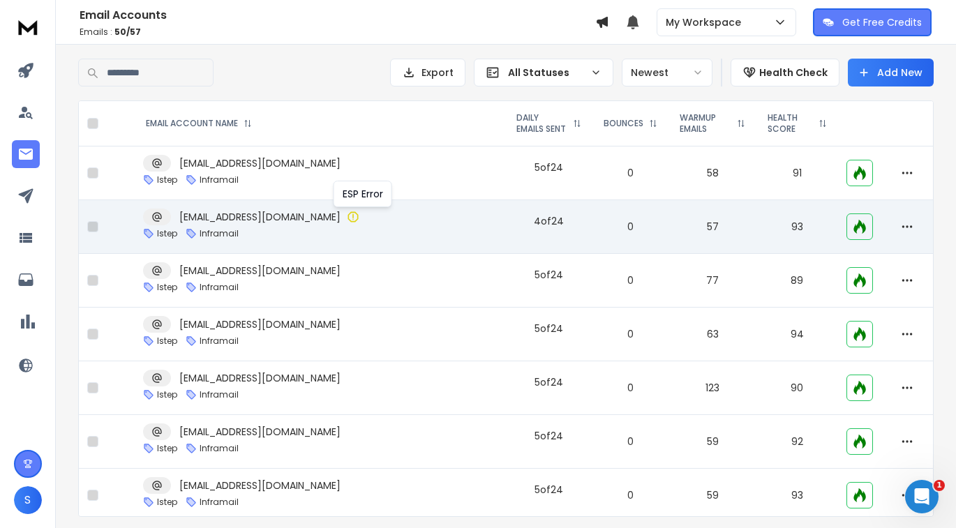
click at [360, 218] on icon at bounding box center [353, 217] width 14 height 14
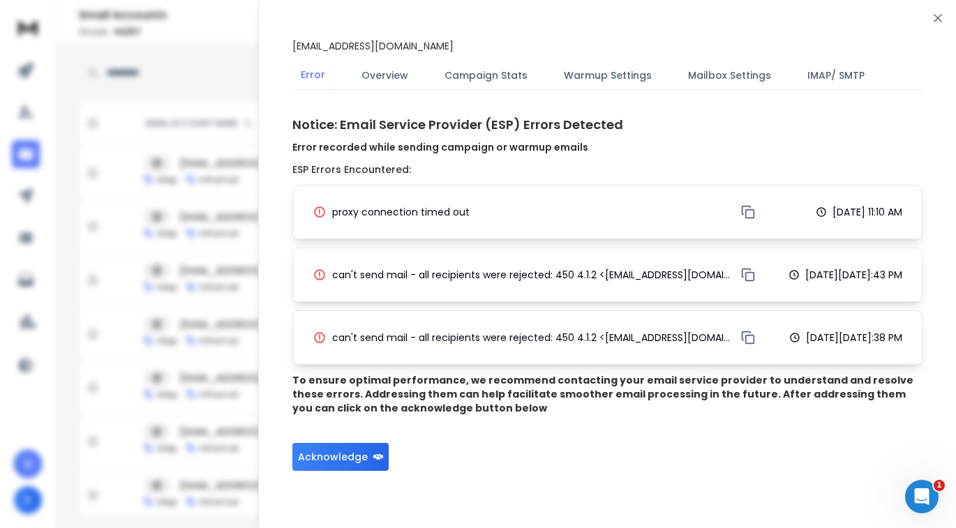
click at [329, 461] on button "Acknowledge" at bounding box center [340, 457] width 96 height 28
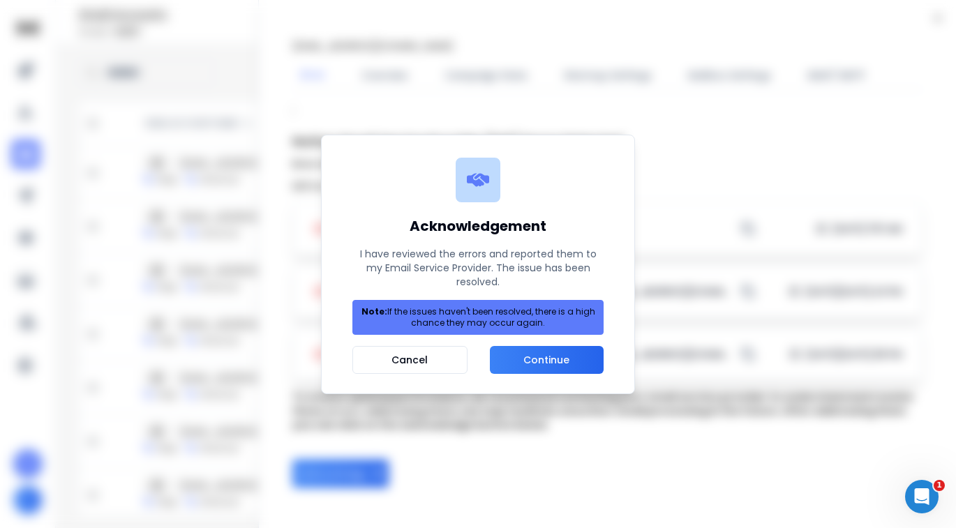
click at [542, 363] on button "Continue" at bounding box center [547, 360] width 114 height 28
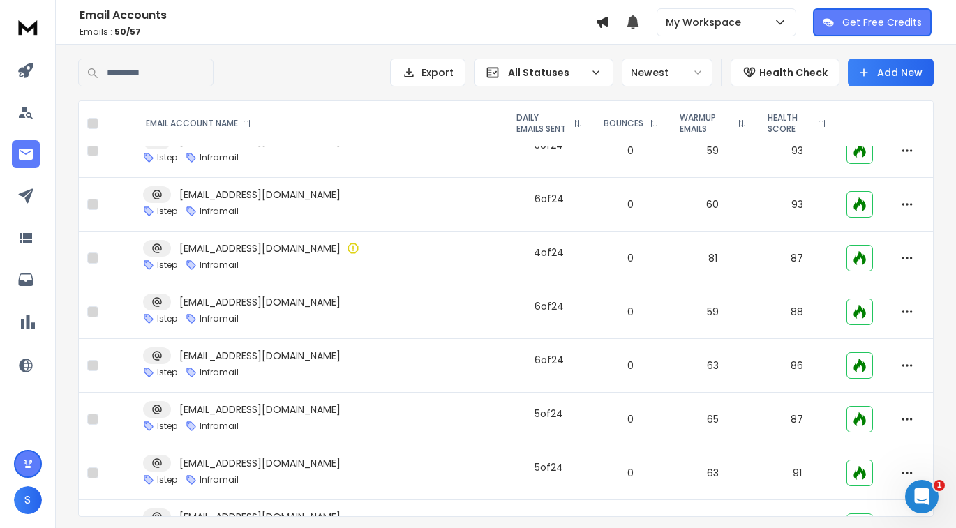
scroll to position [358, 0]
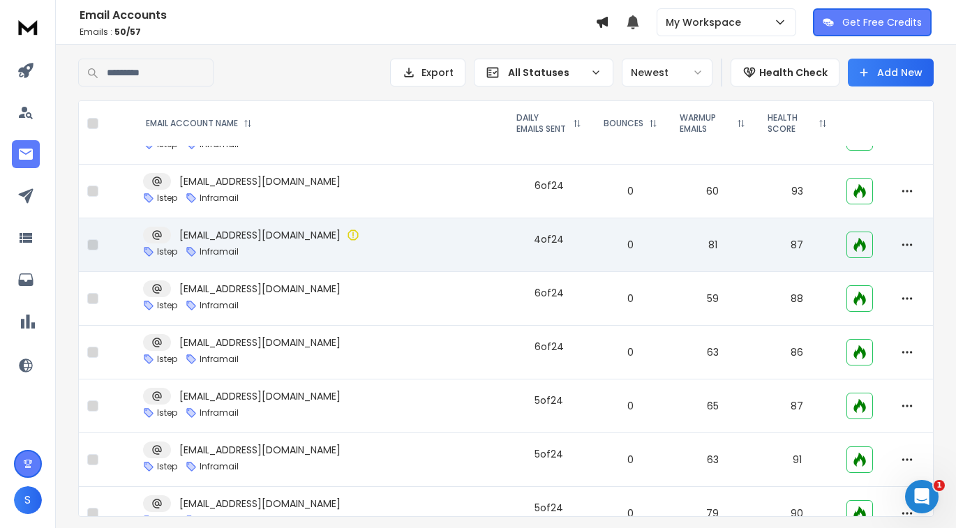
click at [364, 246] on td "[EMAIL_ADDRESS][DOMAIN_NAME] Istep Inframail" at bounding box center [320, 245] width 371 height 54
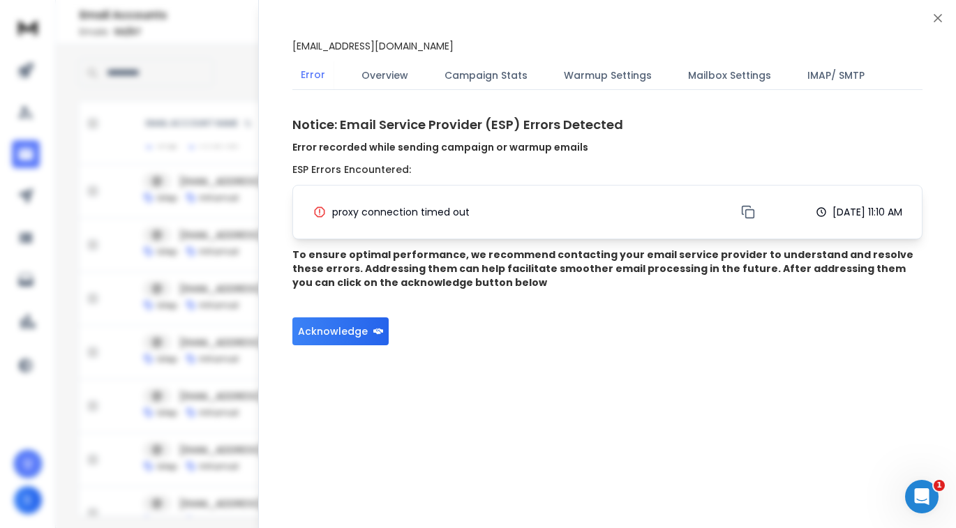
click at [333, 333] on button "Acknowledge" at bounding box center [340, 332] width 96 height 28
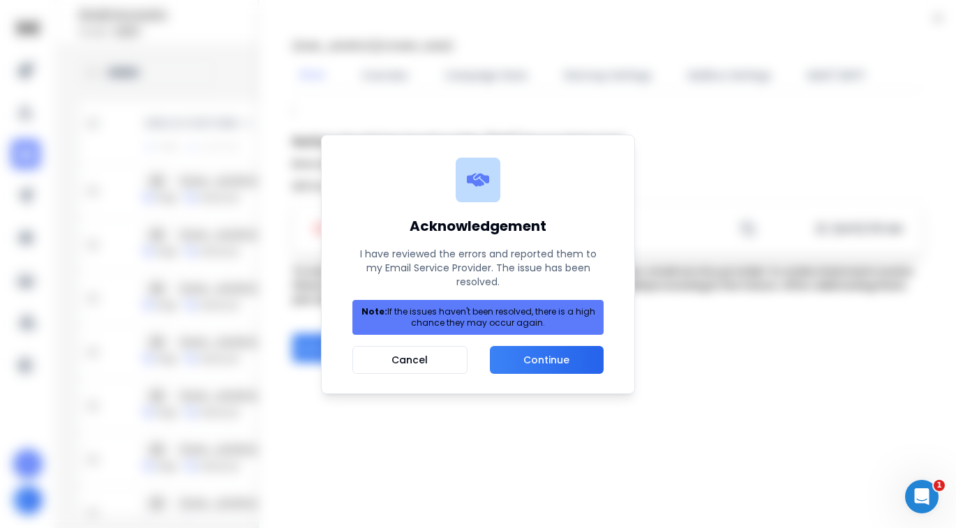
click at [533, 359] on button "Continue" at bounding box center [547, 360] width 114 height 28
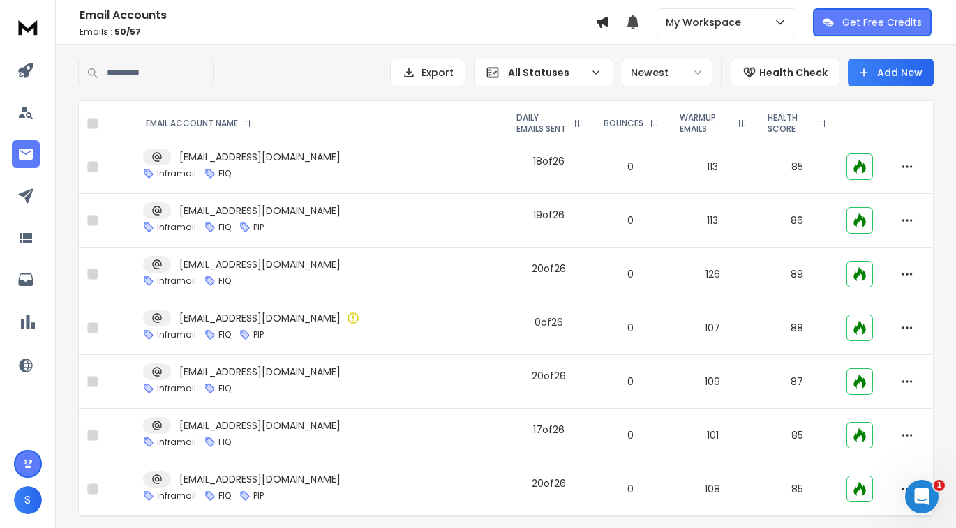
scroll to position [1434, 0]
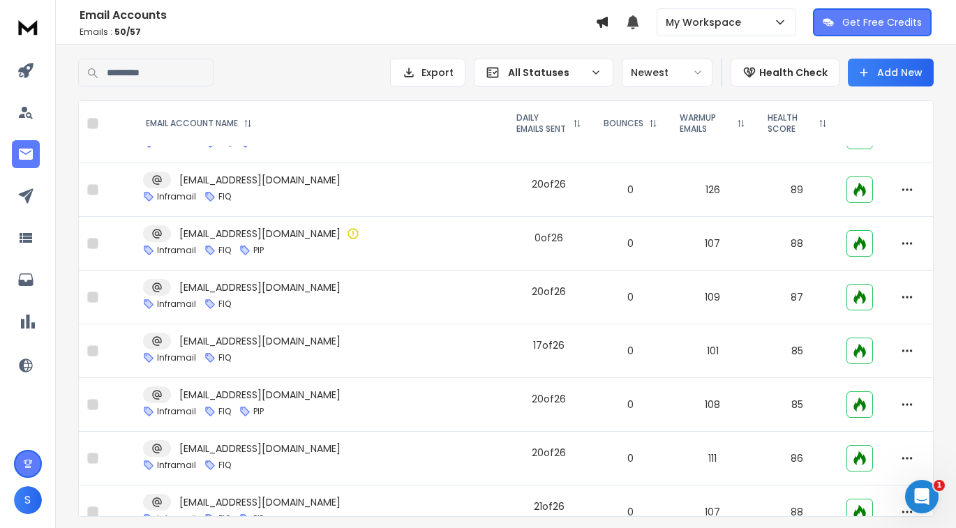
click at [570, 71] on p "All Statuses" at bounding box center [546, 73] width 77 height 14
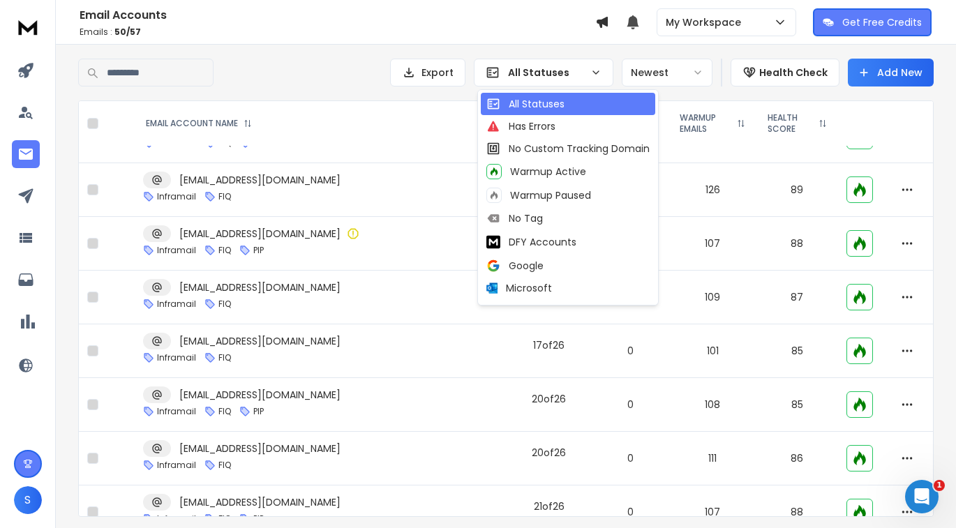
click at [570, 71] on p "All Statuses" at bounding box center [546, 73] width 77 height 14
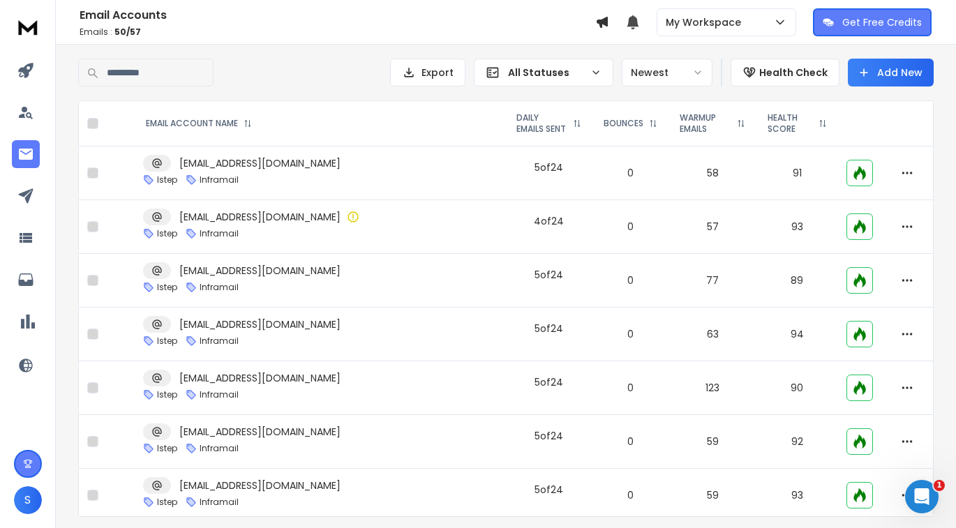
click at [542, 67] on p "All Statuses" at bounding box center [546, 73] width 77 height 14
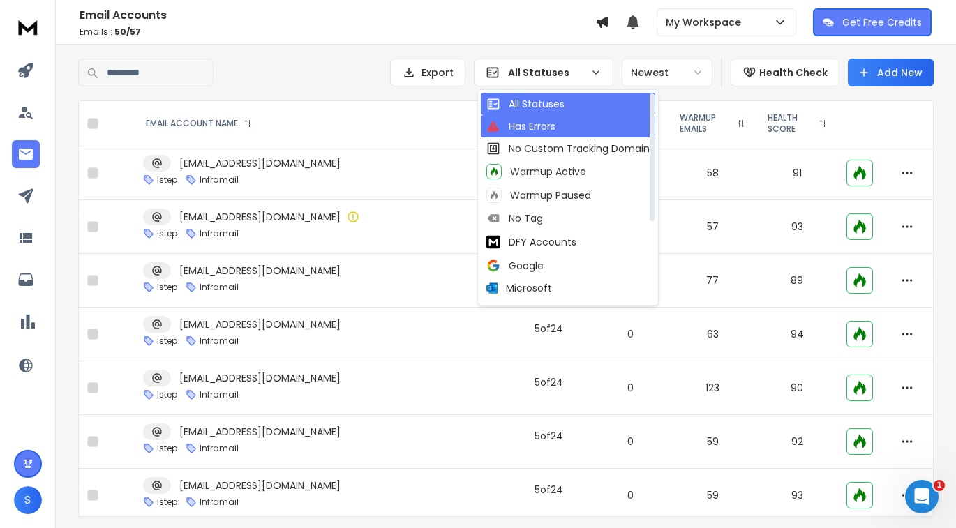
click at [535, 123] on div "Has Errors" at bounding box center [520, 126] width 69 height 14
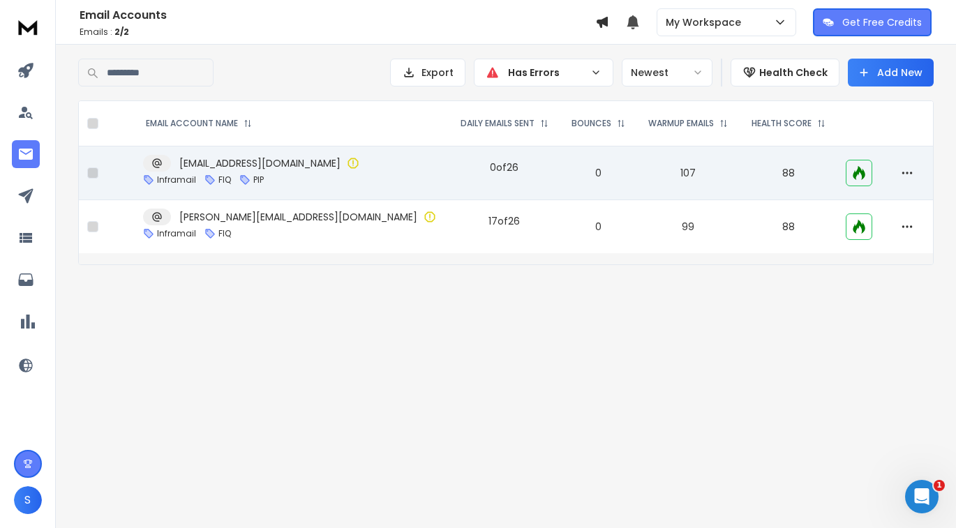
click at [380, 161] on div "[EMAIL_ADDRESS][DOMAIN_NAME]" at bounding box center [291, 163] width 297 height 17
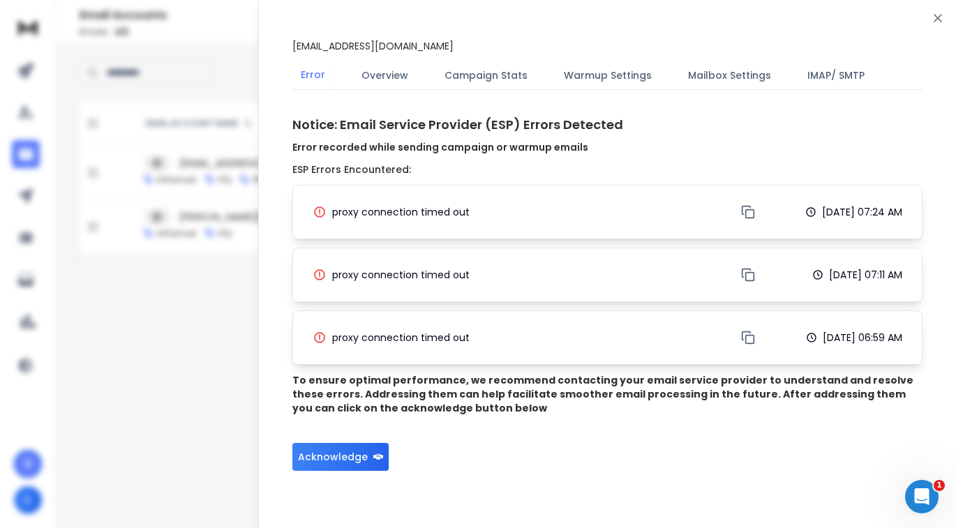
click at [339, 455] on button "Acknowledge" at bounding box center [340, 457] width 96 height 28
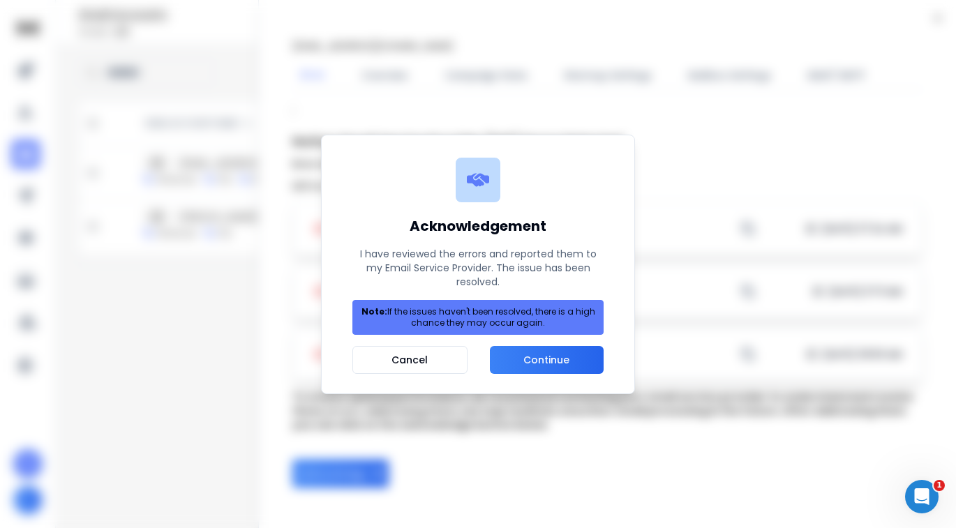
click at [557, 360] on button "Continue" at bounding box center [547, 360] width 114 height 28
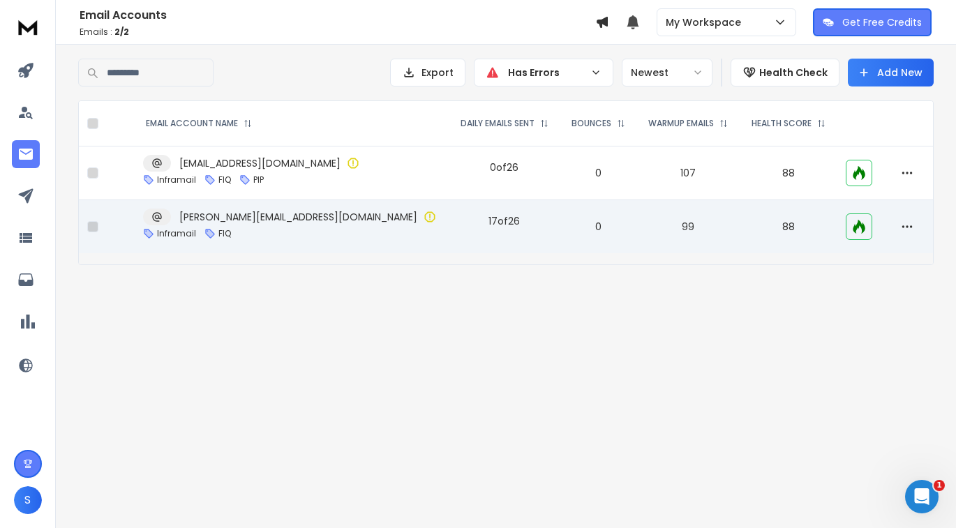
click at [303, 221] on p "sahil@personallyengage.com" at bounding box center [298, 217] width 238 height 14
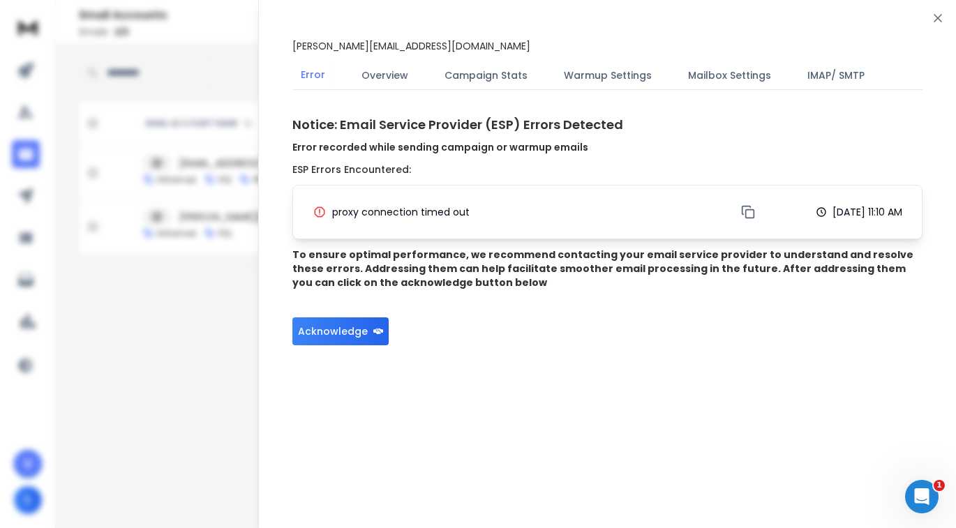
click at [339, 333] on button "Acknowledge" at bounding box center [340, 332] width 96 height 28
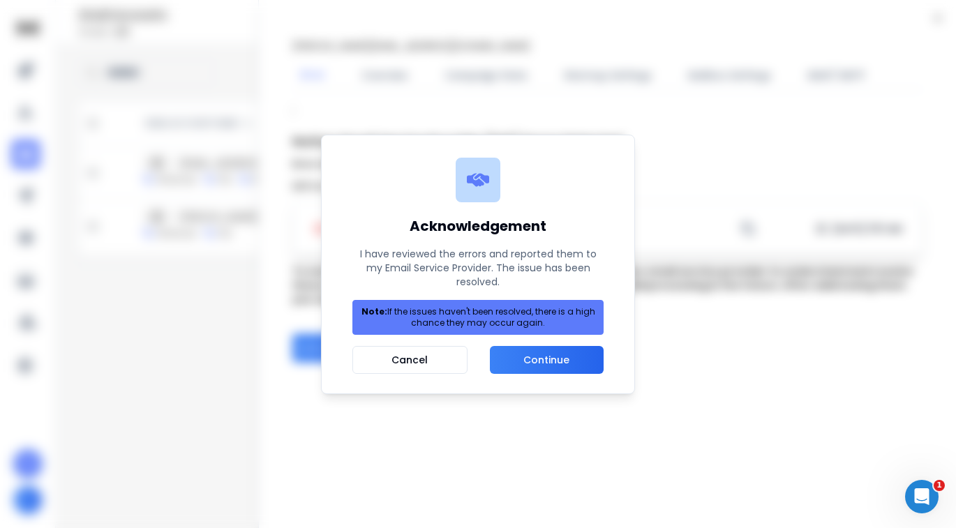
click at [543, 359] on button "Continue" at bounding box center [547, 360] width 114 height 28
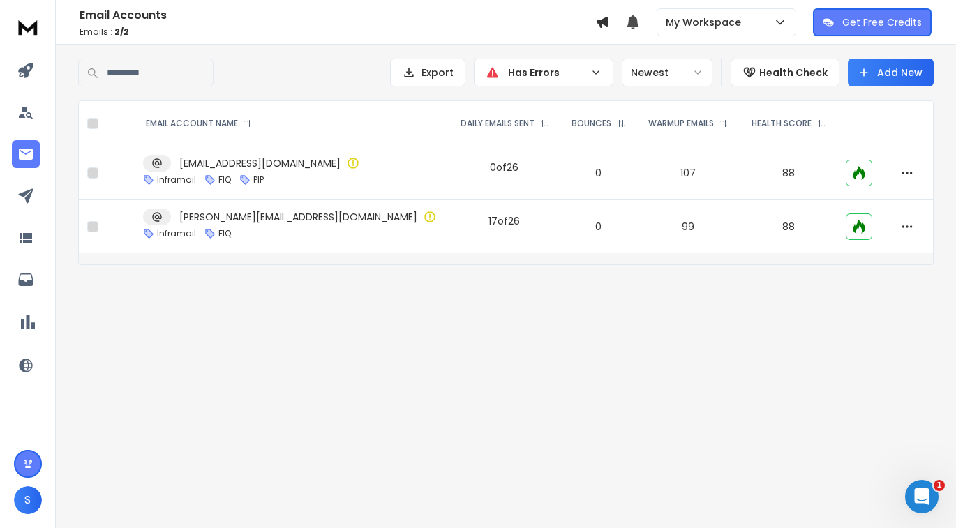
click at [539, 71] on p "Has Errors" at bounding box center [546, 73] width 77 height 14
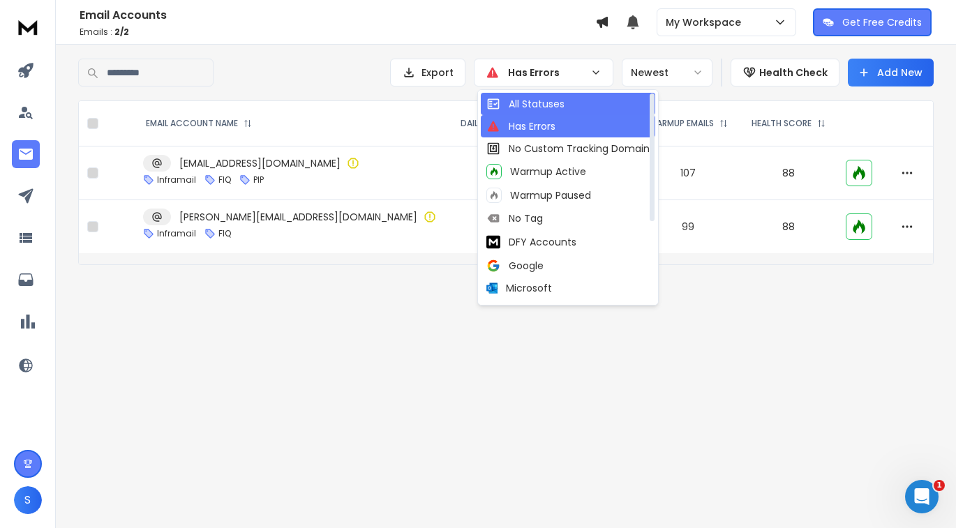
click at [531, 100] on div "All Statuses" at bounding box center [525, 104] width 78 height 14
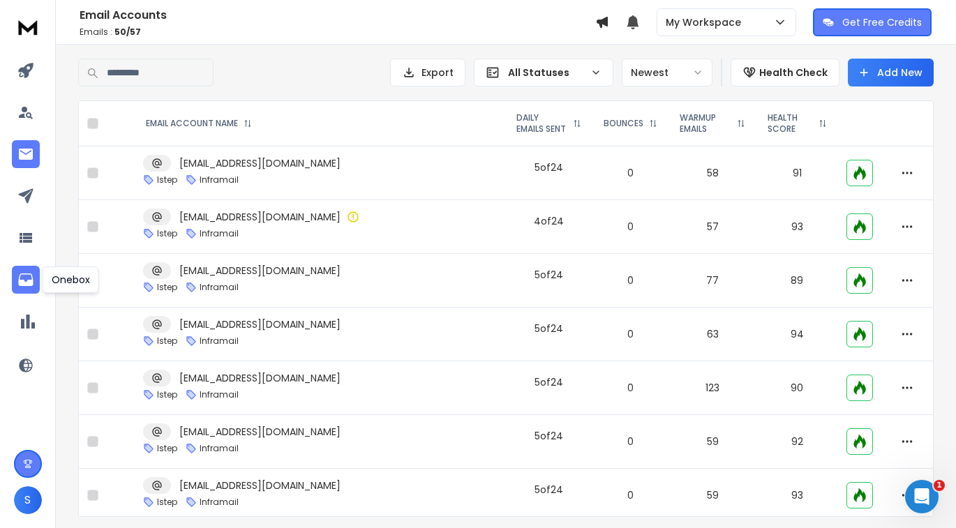
click at [25, 274] on icon at bounding box center [25, 280] width 15 height 13
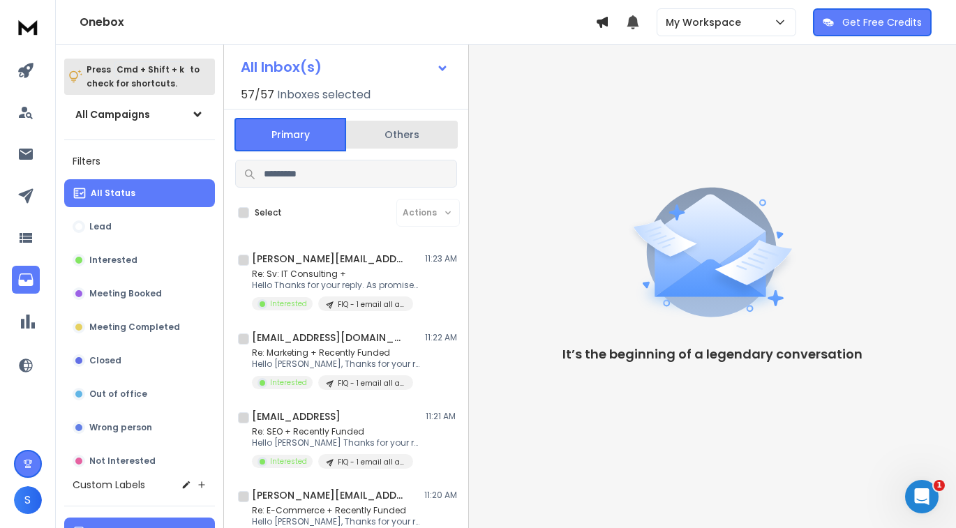
click at [387, 137] on button "Others" at bounding box center [402, 134] width 112 height 31
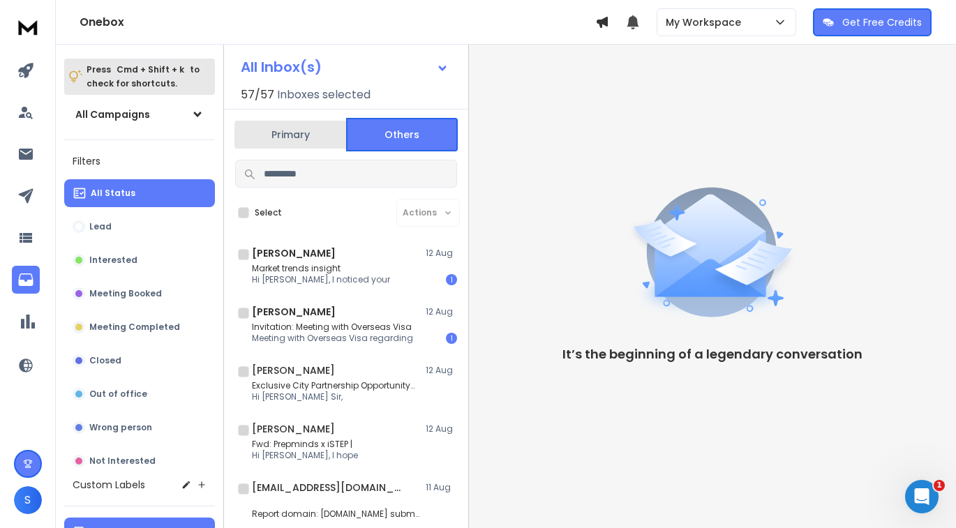
scroll to position [306, 0]
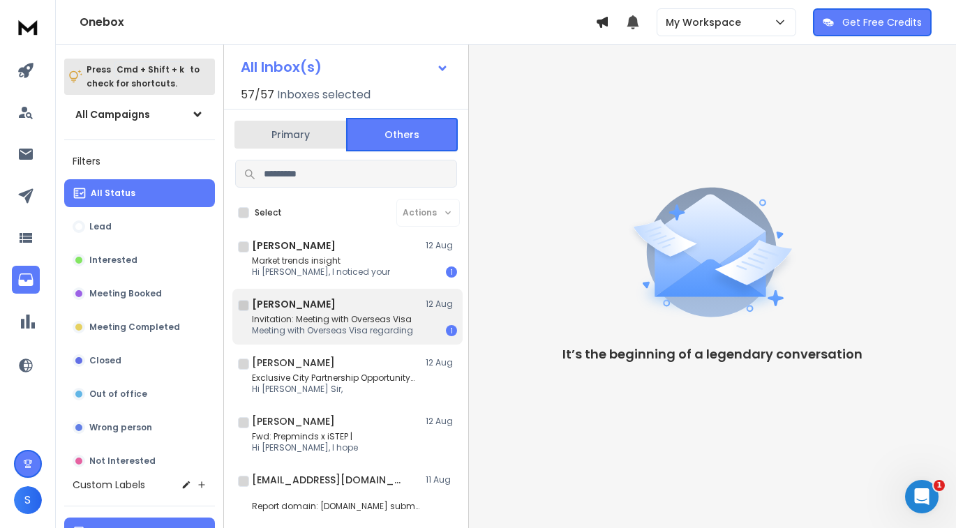
click at [373, 324] on p "Invitation: Meeting with Overseas Visa" at bounding box center [332, 319] width 161 height 11
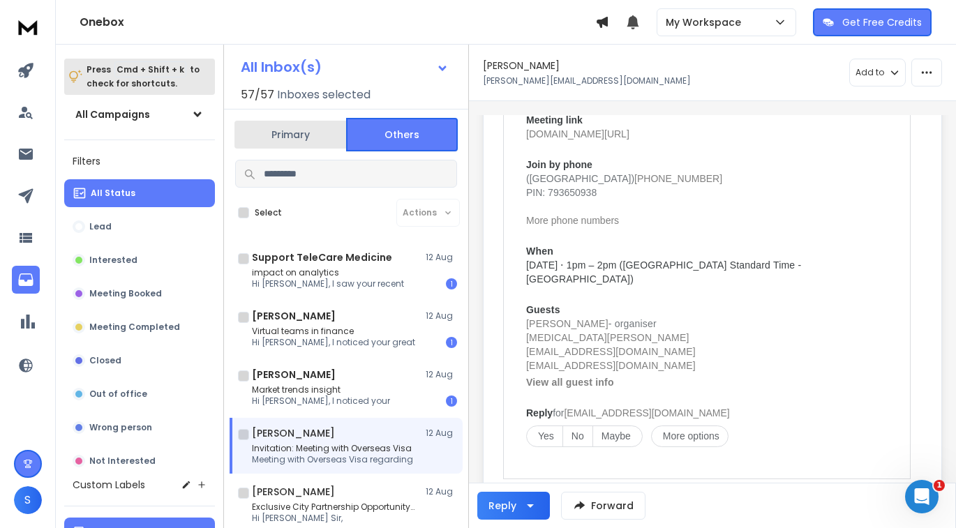
scroll to position [0, 0]
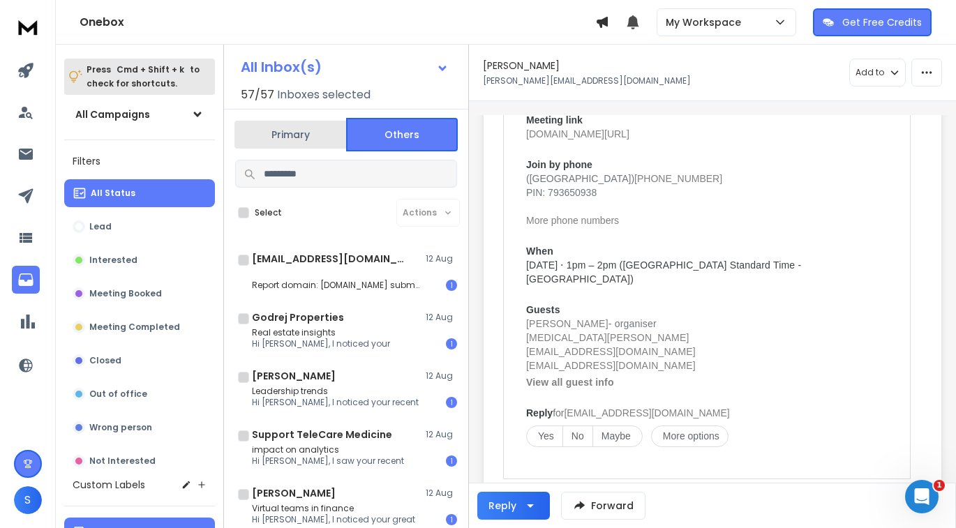
click at [290, 130] on button "Primary" at bounding box center [291, 134] width 112 height 31
